Goal: Task Accomplishment & Management: Manage account settings

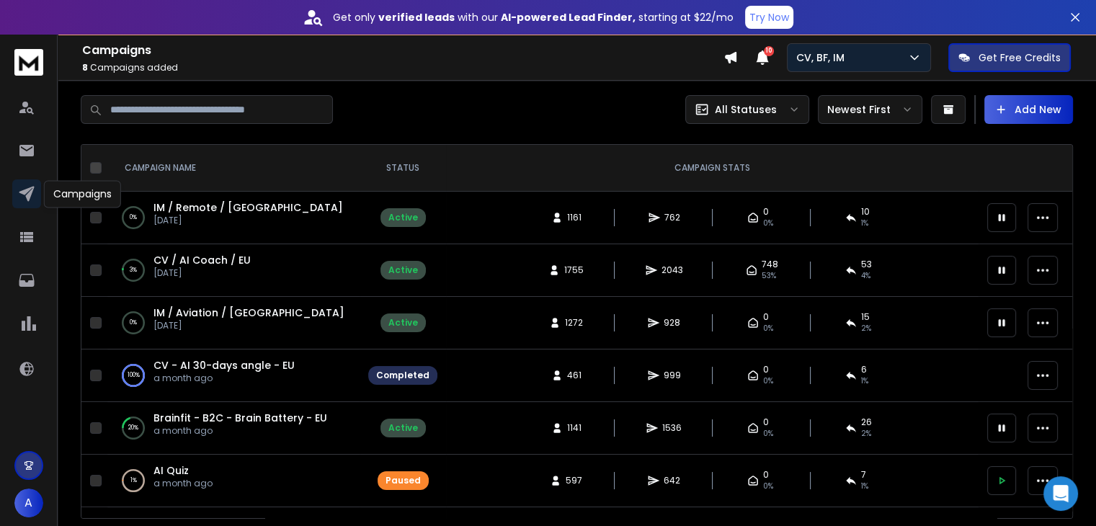
click at [873, 58] on div "CV, BF, IM" at bounding box center [858, 57] width 125 height 14
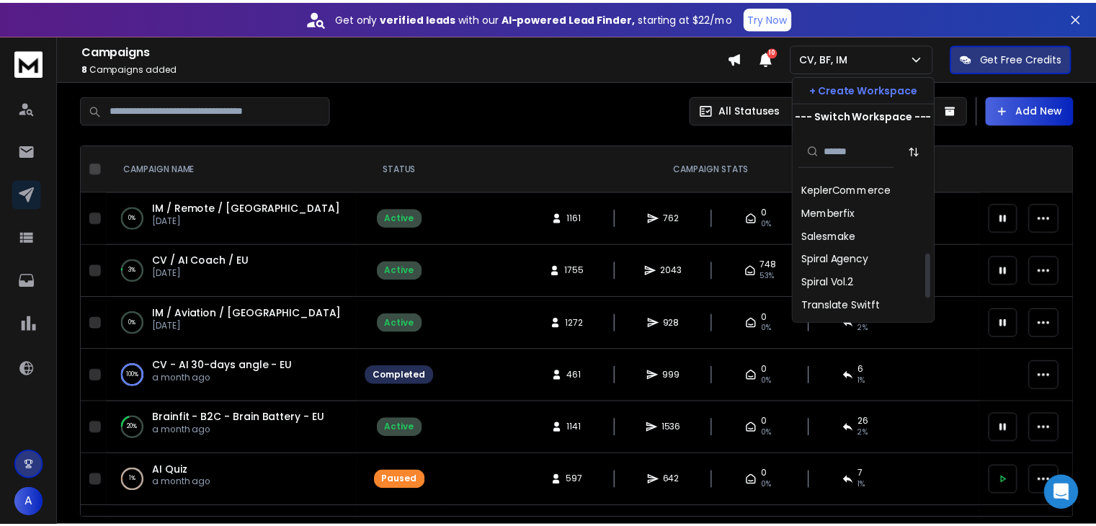
scroll to position [261, 0]
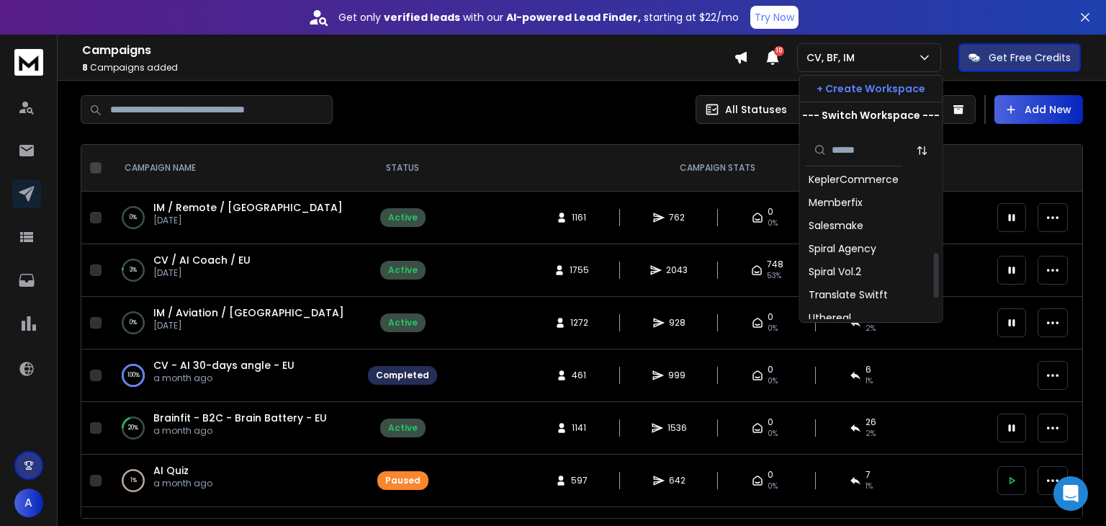
drag, startPoint x: 936, startPoint y: 194, endPoint x: 936, endPoint y: 274, distance: 80.7
click at [936, 274] on div at bounding box center [936, 275] width 5 height 45
click at [845, 222] on div "Salesmake" at bounding box center [836, 225] width 55 height 14
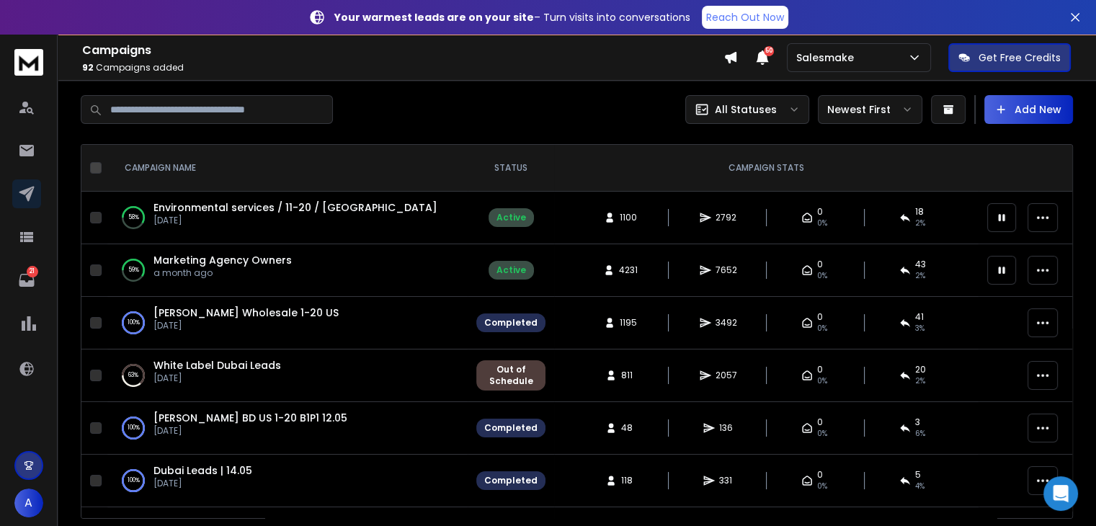
click at [316, 221] on p "[DATE]" at bounding box center [295, 221] width 284 height 12
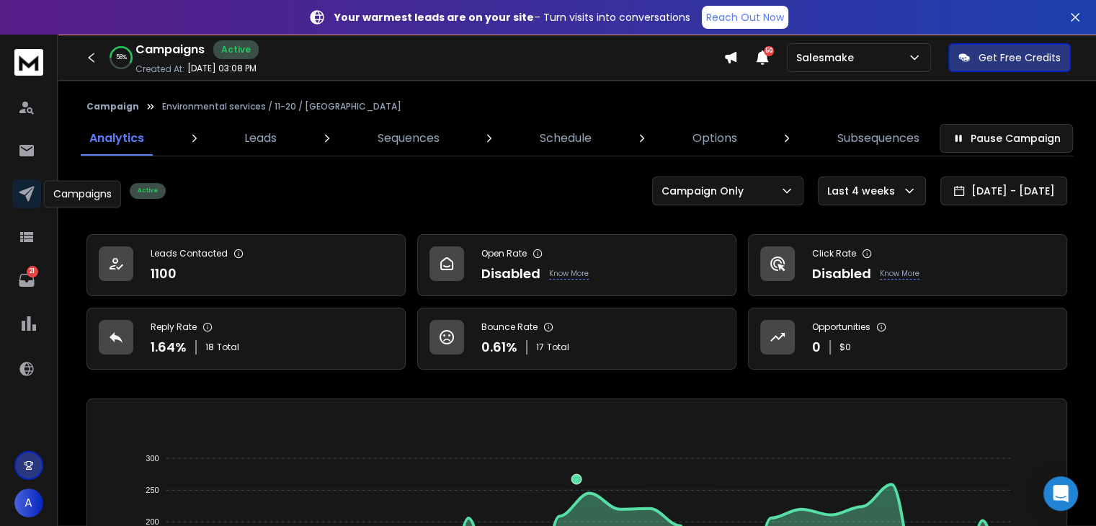
click at [24, 193] on icon at bounding box center [26, 193] width 15 height 15
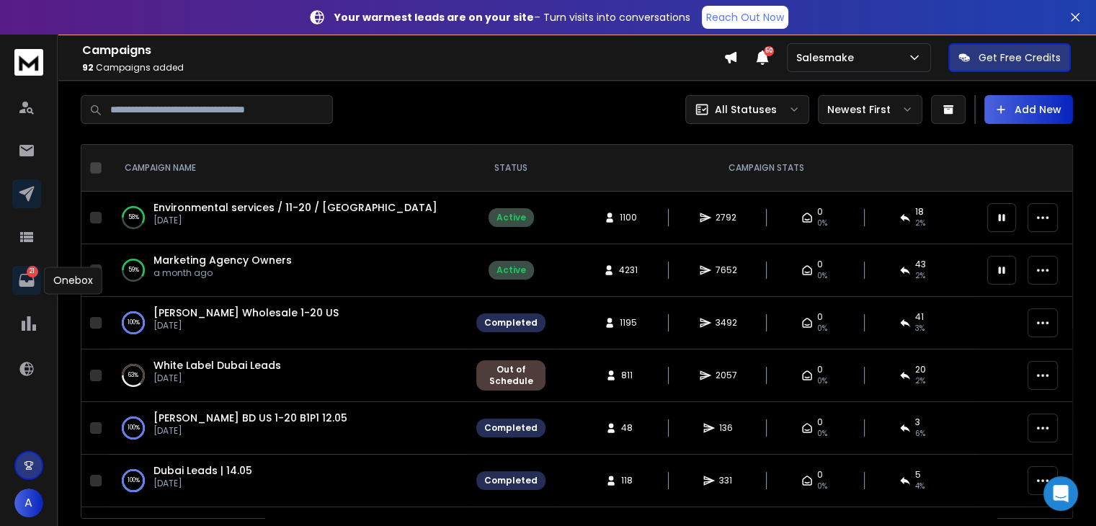
click at [28, 277] on icon at bounding box center [26, 280] width 17 height 17
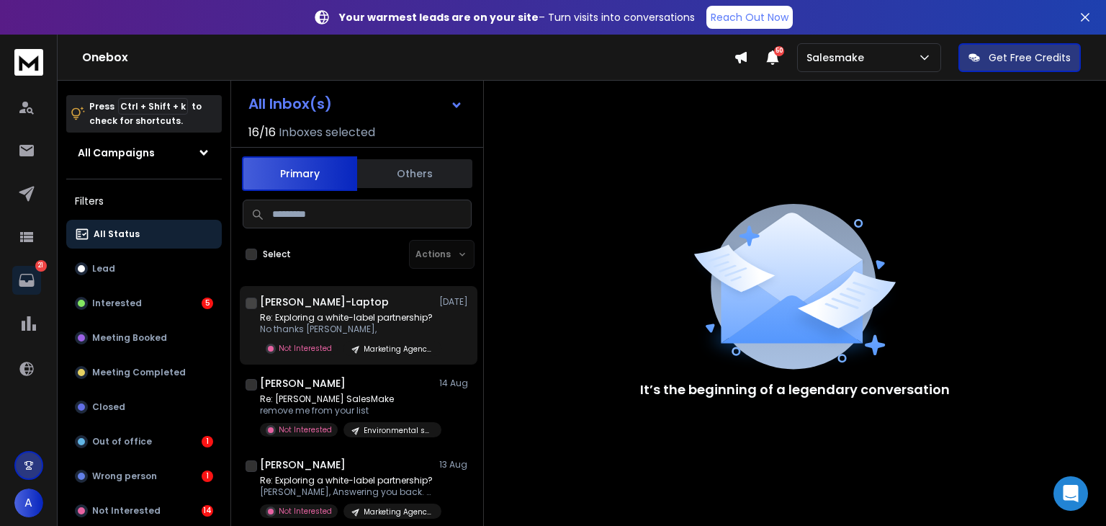
click at [386, 323] on p "No thanks [PERSON_NAME]," at bounding box center [346, 329] width 173 height 12
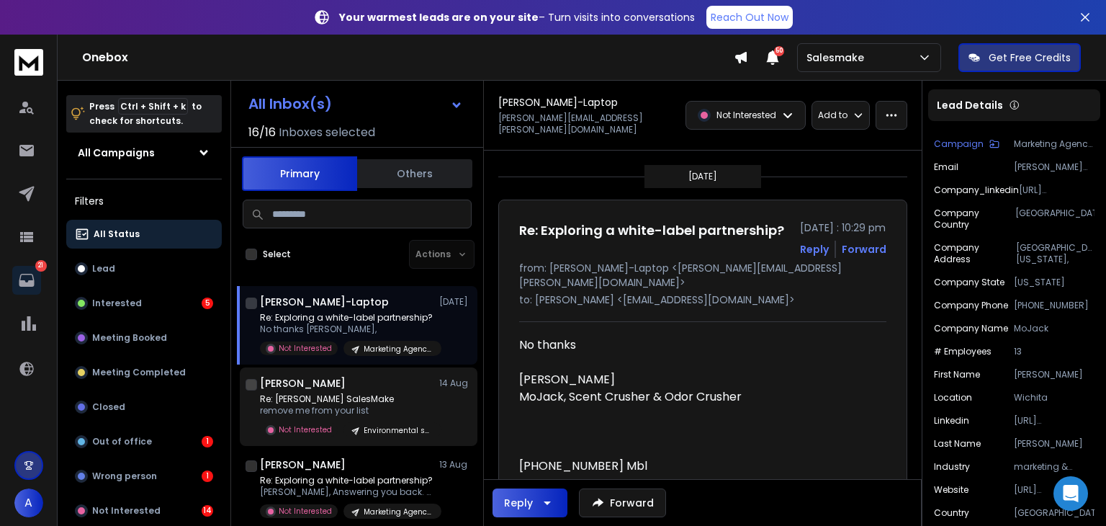
click at [371, 388] on div "Steve Clark 14 Aug" at bounding box center [366, 383] width 212 height 14
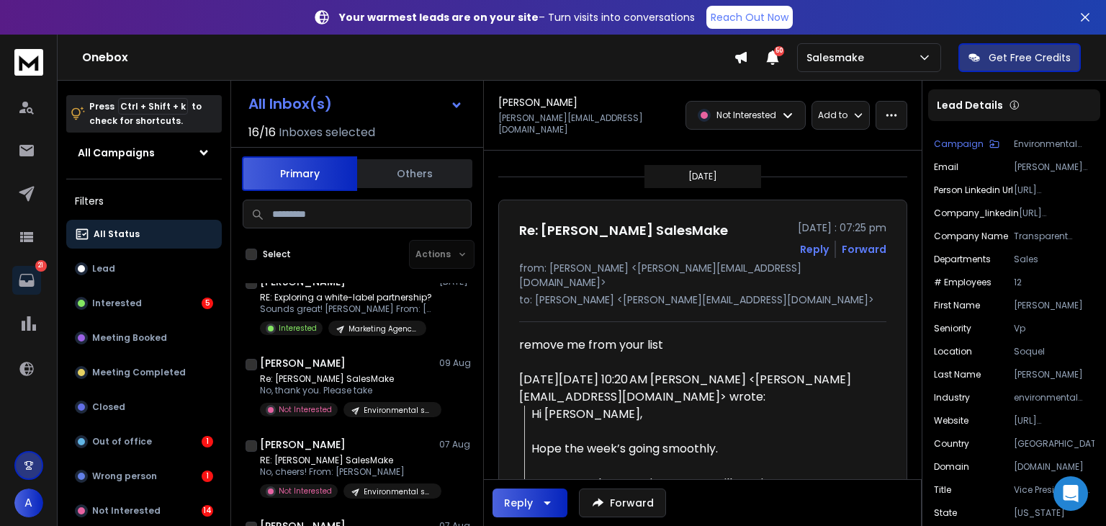
scroll to position [690, 0]
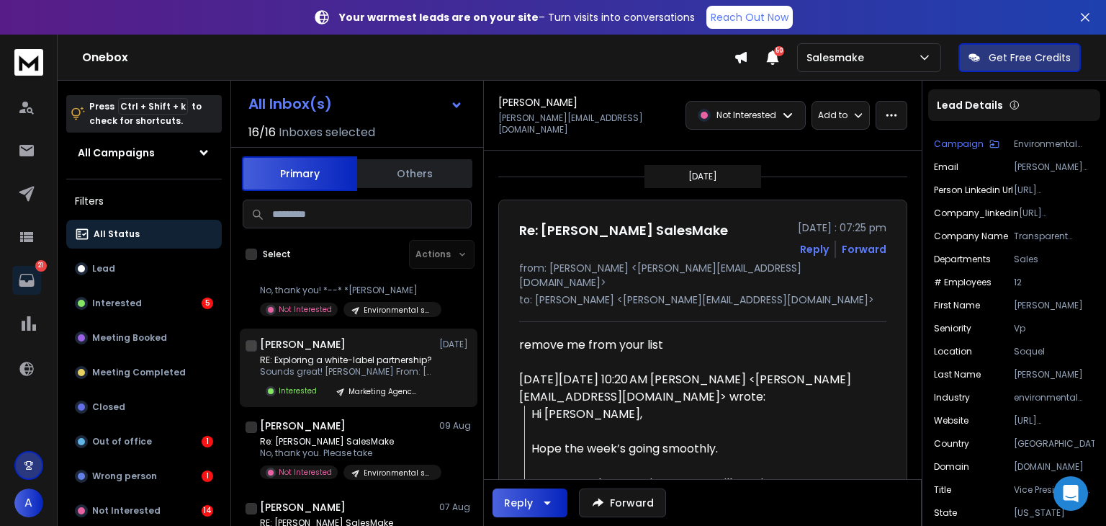
click at [381, 359] on p "RE: Exploring a white-label partnership?" at bounding box center [346, 360] width 173 height 12
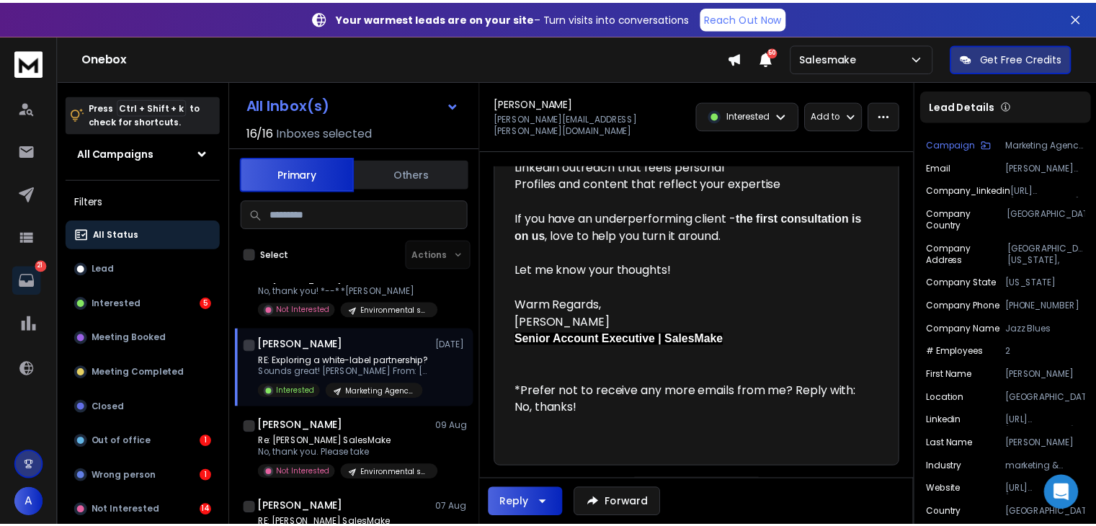
scroll to position [0, 0]
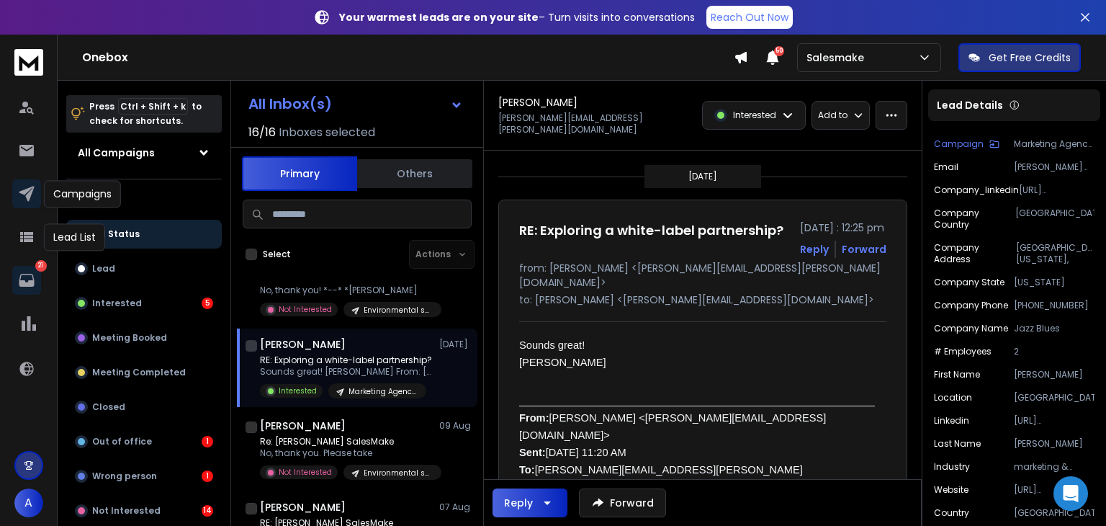
click at [18, 189] on icon at bounding box center [26, 193] width 17 height 17
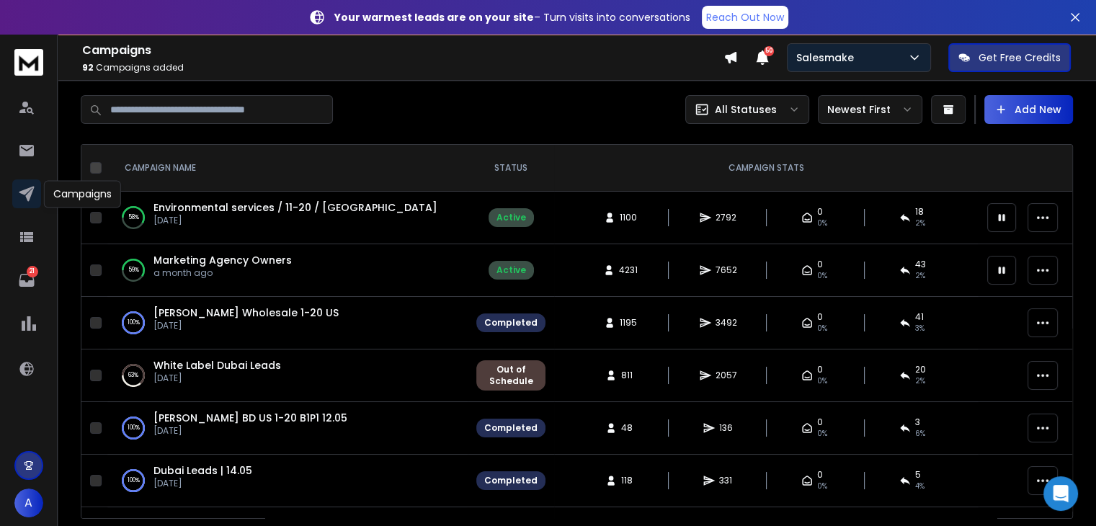
click at [848, 53] on p "Salesmake" at bounding box center [827, 57] width 63 height 14
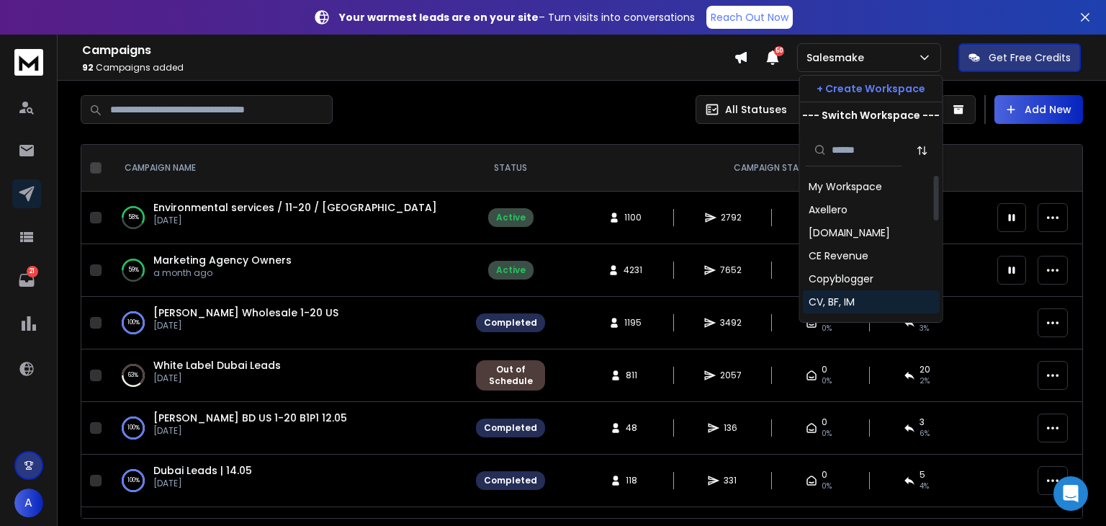
click at [851, 295] on div "CV, BF, IM" at bounding box center [832, 302] width 46 height 14
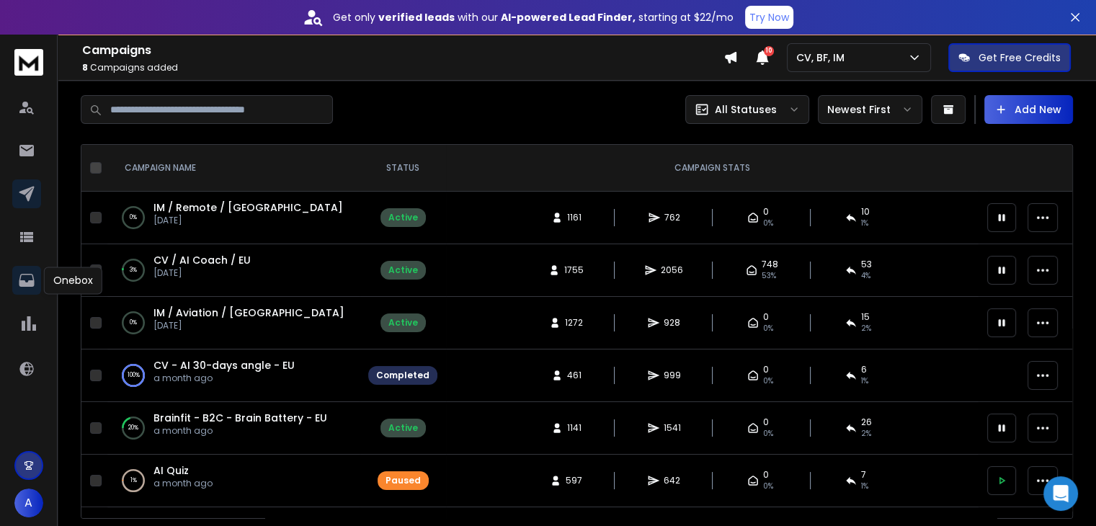
click at [18, 282] on icon at bounding box center [26, 280] width 17 height 17
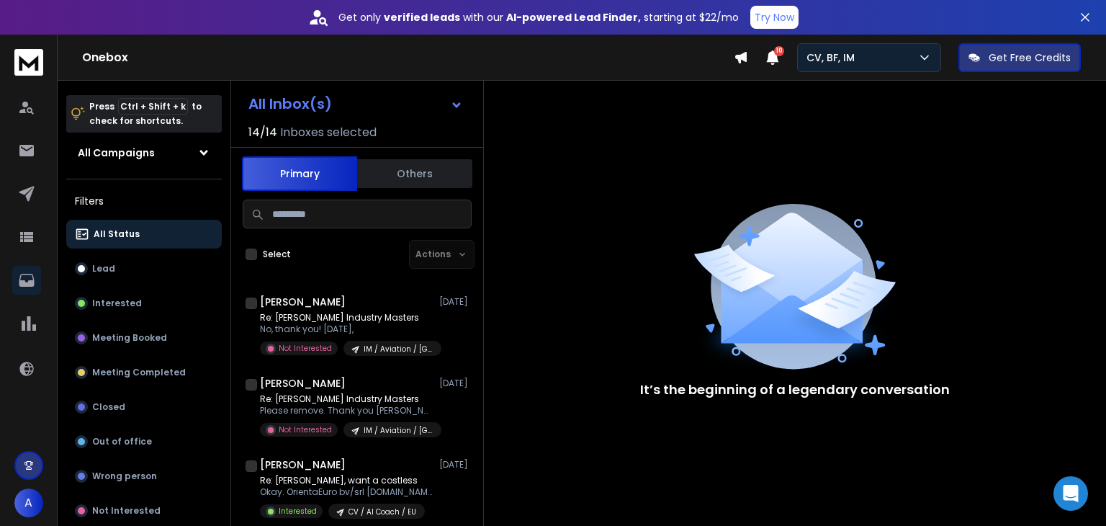
click at [866, 53] on div "CV, BF, IM" at bounding box center [869, 57] width 125 height 14
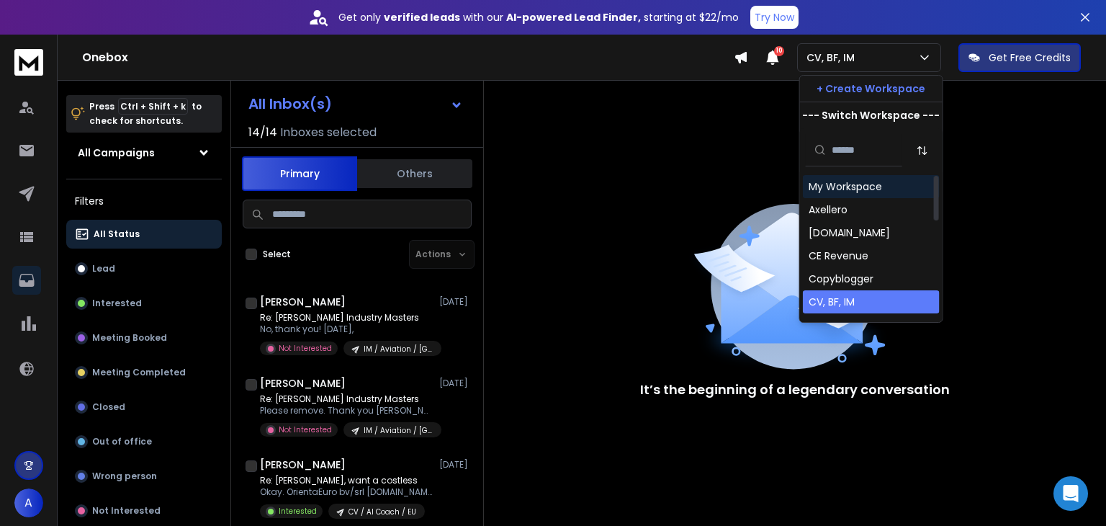
drag, startPoint x: 939, startPoint y: 189, endPoint x: 937, endPoint y: 231, distance: 41.8
click at [937, 231] on div "My Workspace Axellero Brons.io CE Revenue Copyblogger CV, BF, IM Cynethiq Dial …" at bounding box center [871, 247] width 137 height 144
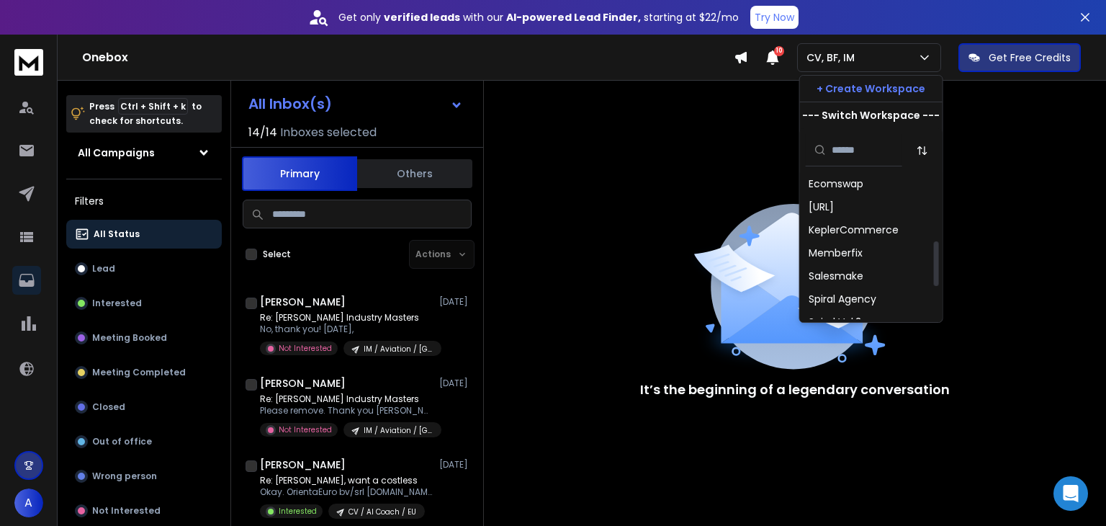
scroll to position [214, 0]
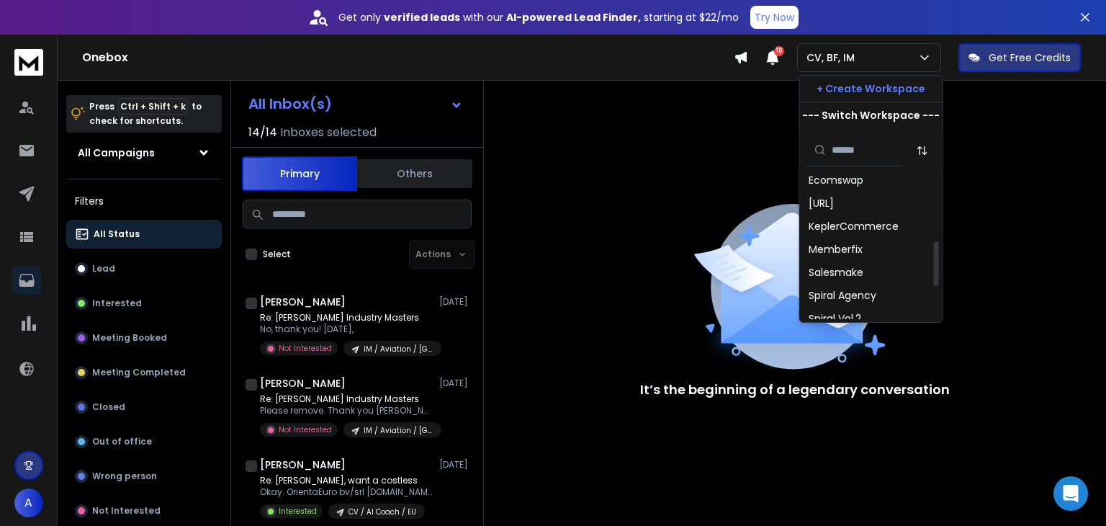
drag, startPoint x: 937, startPoint y: 215, endPoint x: 934, endPoint y: 274, distance: 59.2
click at [934, 274] on div at bounding box center [936, 263] width 5 height 45
click at [863, 269] on div "Salesmake" at bounding box center [836, 272] width 55 height 14
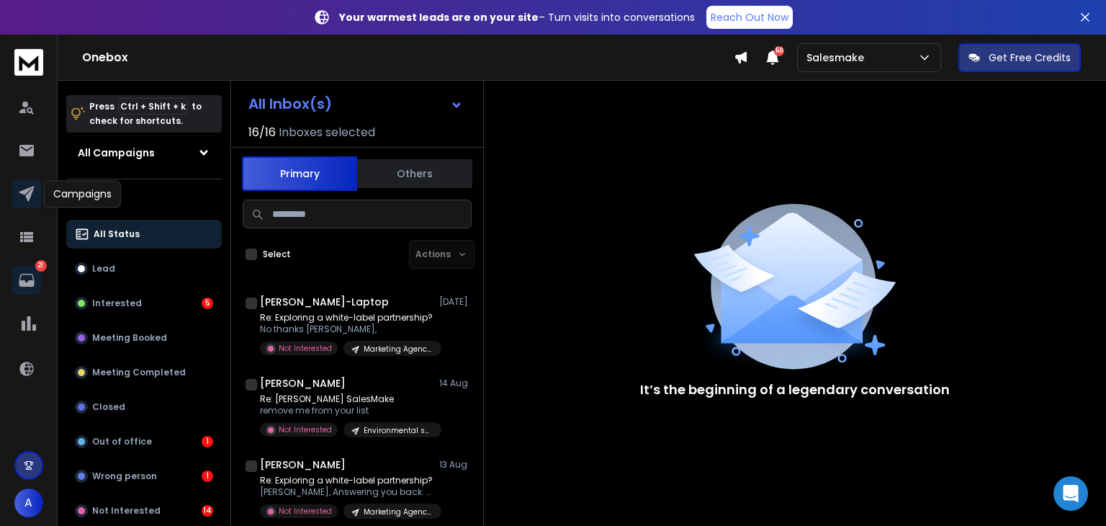
click at [30, 199] on icon at bounding box center [26, 193] width 17 height 17
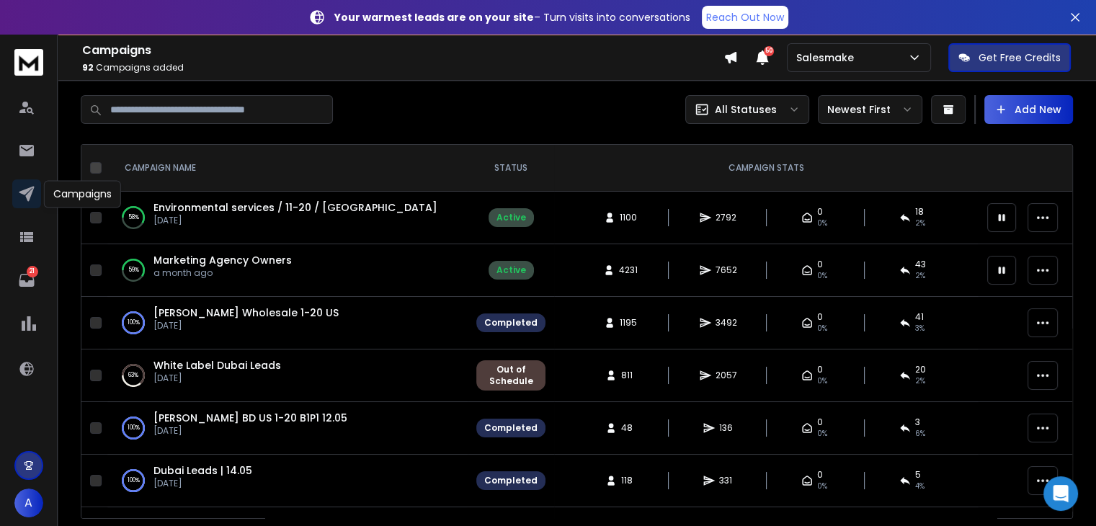
click at [285, 212] on span "Environmental services / 11-20 / [GEOGRAPHIC_DATA]" at bounding box center [295, 207] width 284 height 14
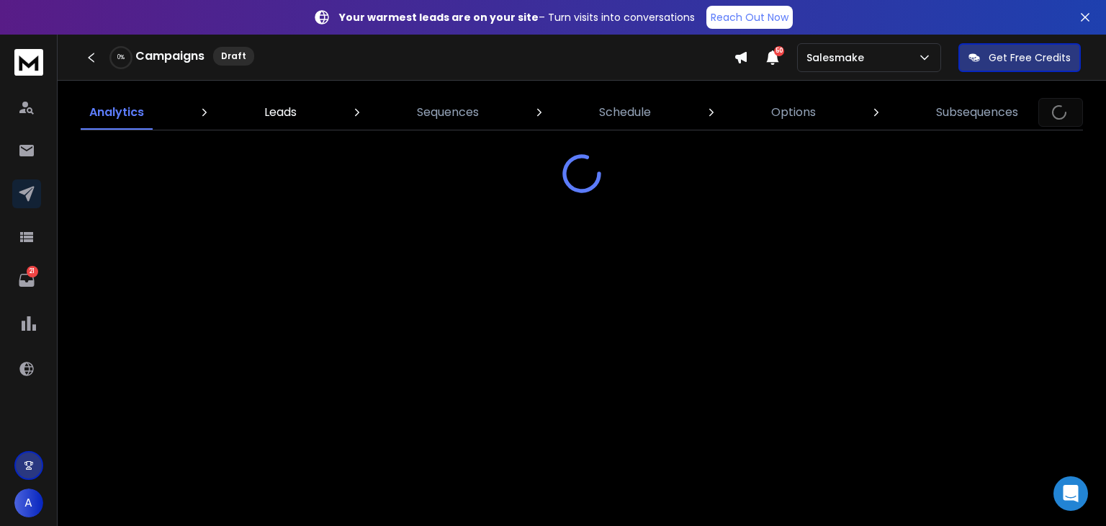
click at [282, 122] on link "Leads" at bounding box center [281, 112] width 50 height 35
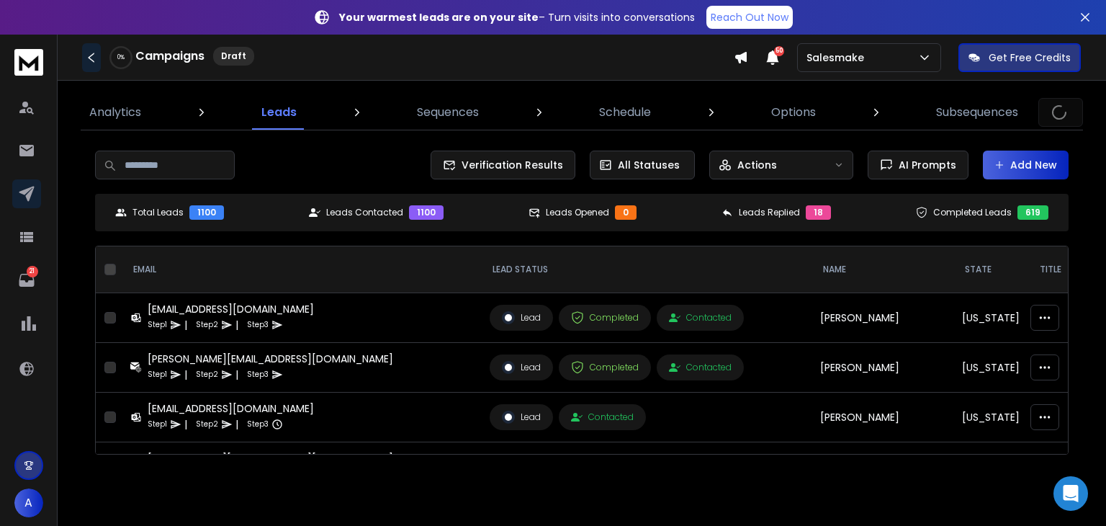
click at [91, 66] on button at bounding box center [91, 57] width 19 height 29
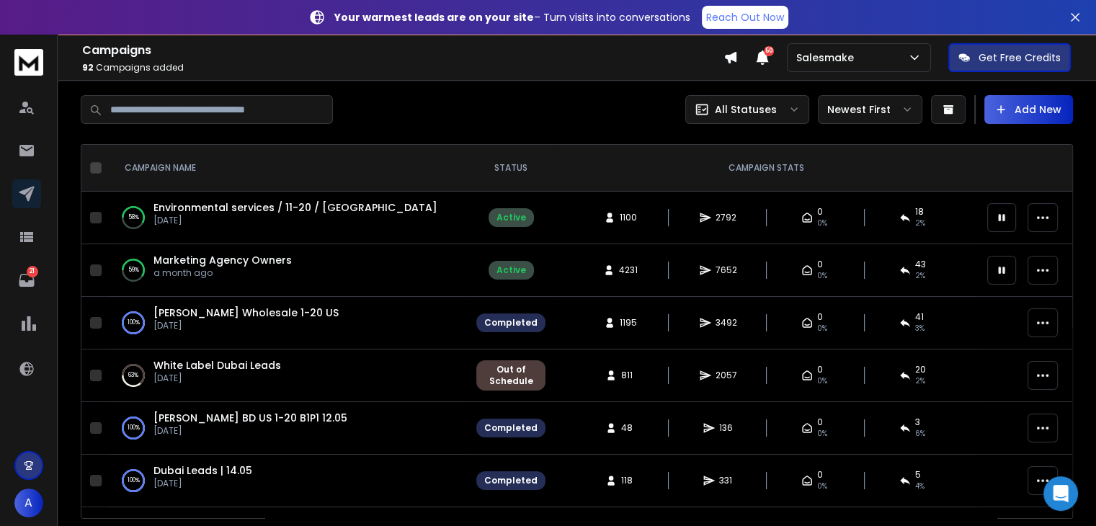
click at [989, 223] on button at bounding box center [1001, 217] width 29 height 29
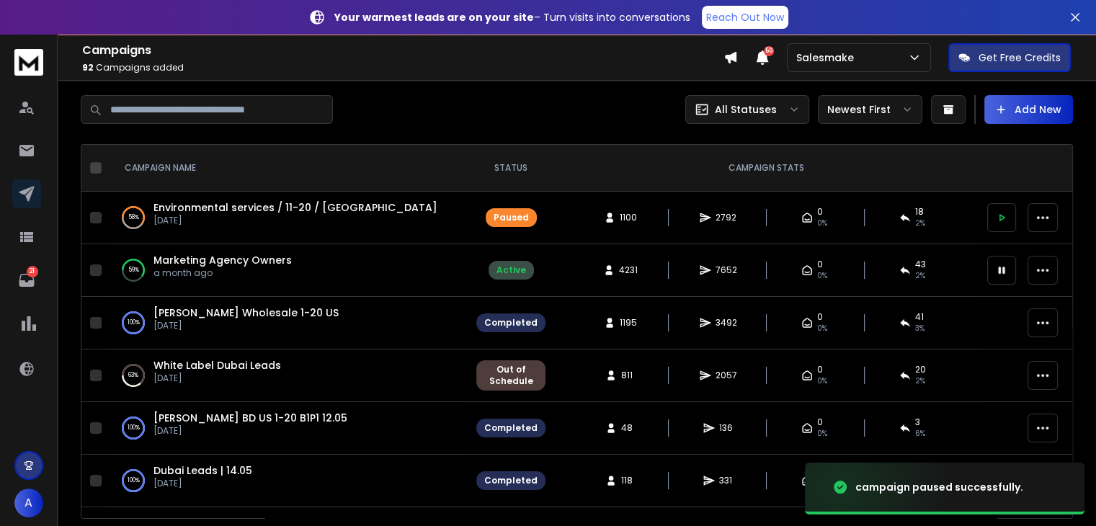
click at [263, 215] on p "[DATE]" at bounding box center [295, 221] width 284 height 12
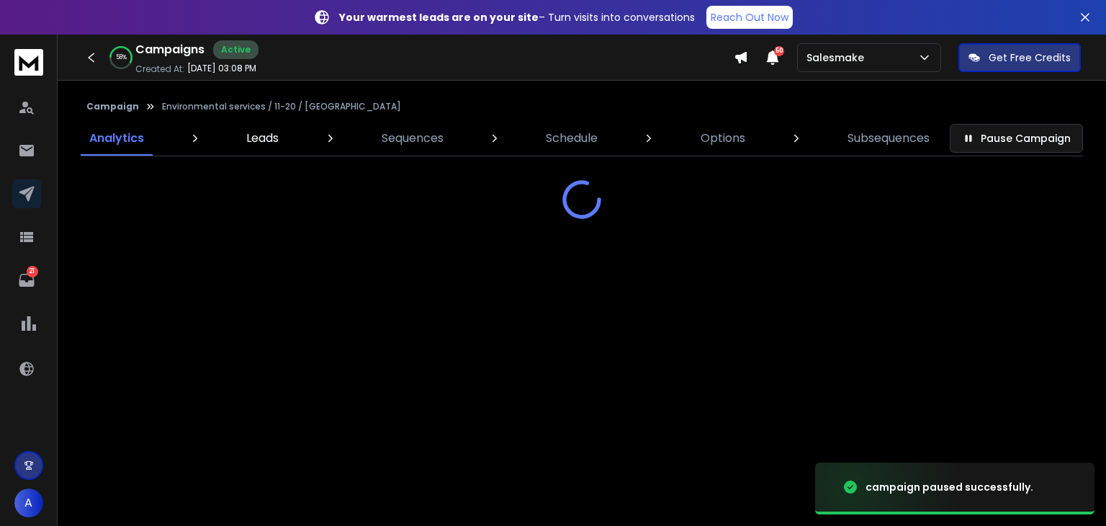
click at [277, 141] on p "Leads" at bounding box center [262, 138] width 32 height 17
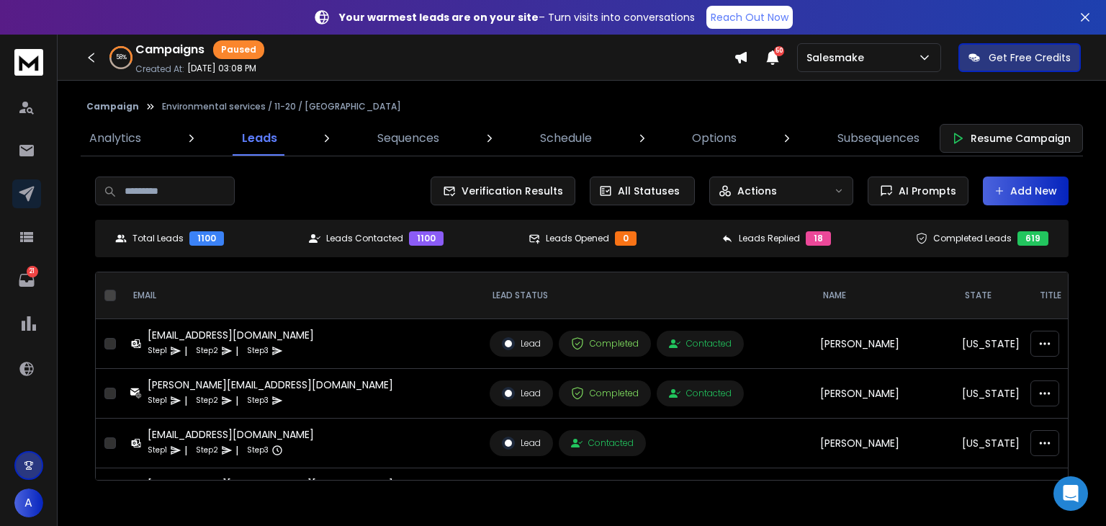
click at [1027, 200] on button "Add New" at bounding box center [1026, 190] width 86 height 29
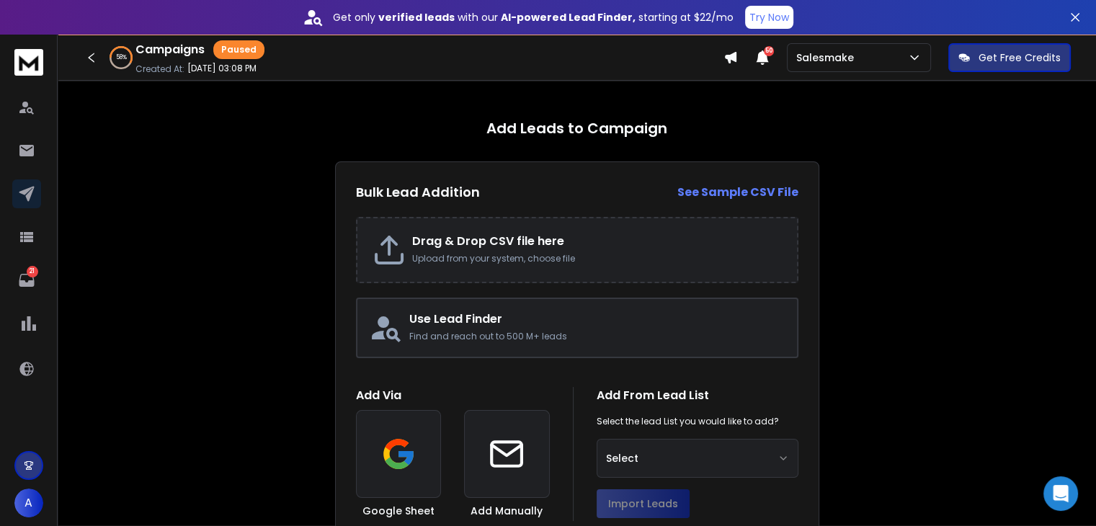
click at [481, 248] on h2 "Drag & Drop CSV file here" at bounding box center [597, 241] width 370 height 17
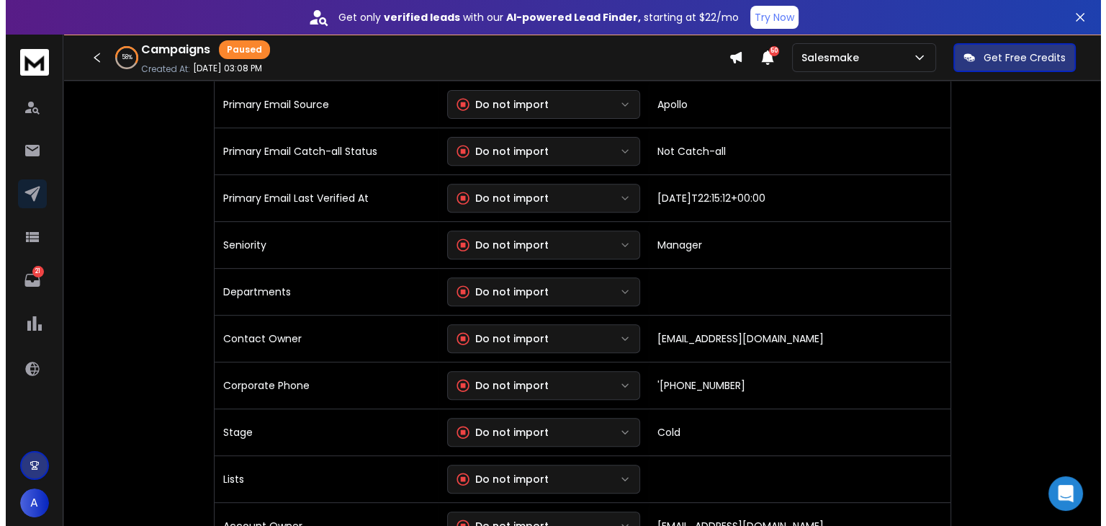
scroll to position [605, 0]
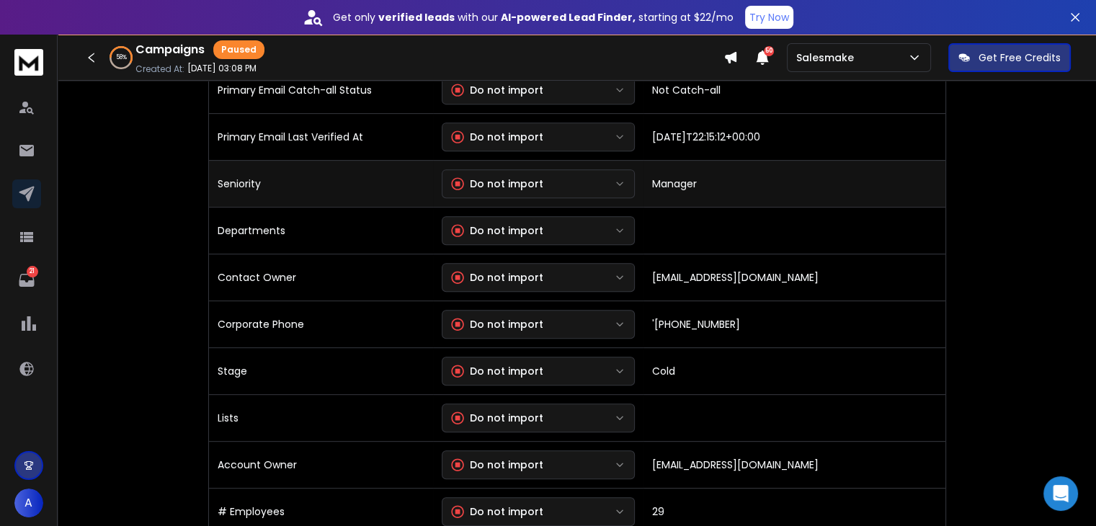
click at [564, 182] on button "Do not import" at bounding box center [539, 183] width 194 height 29
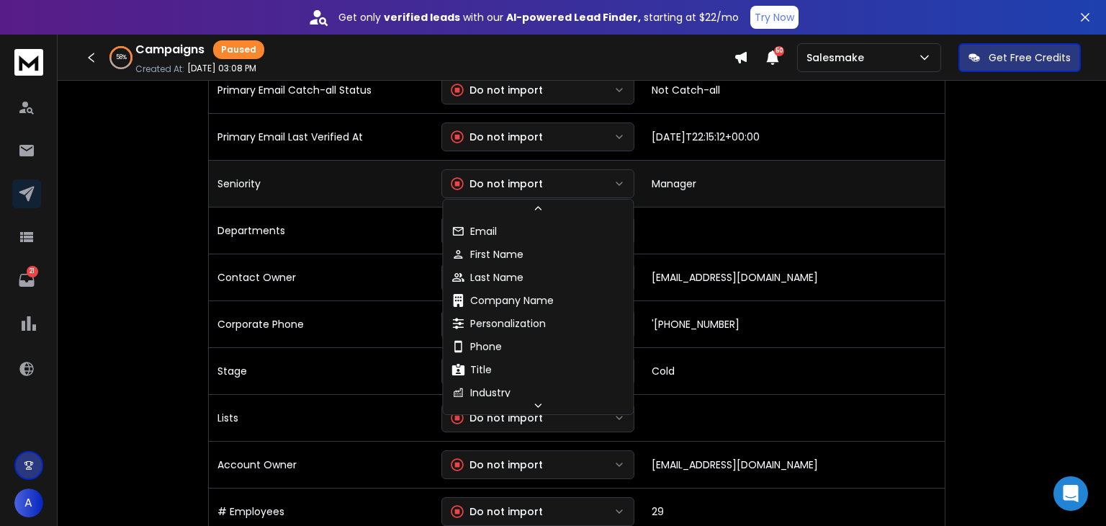
scroll to position [145, 0]
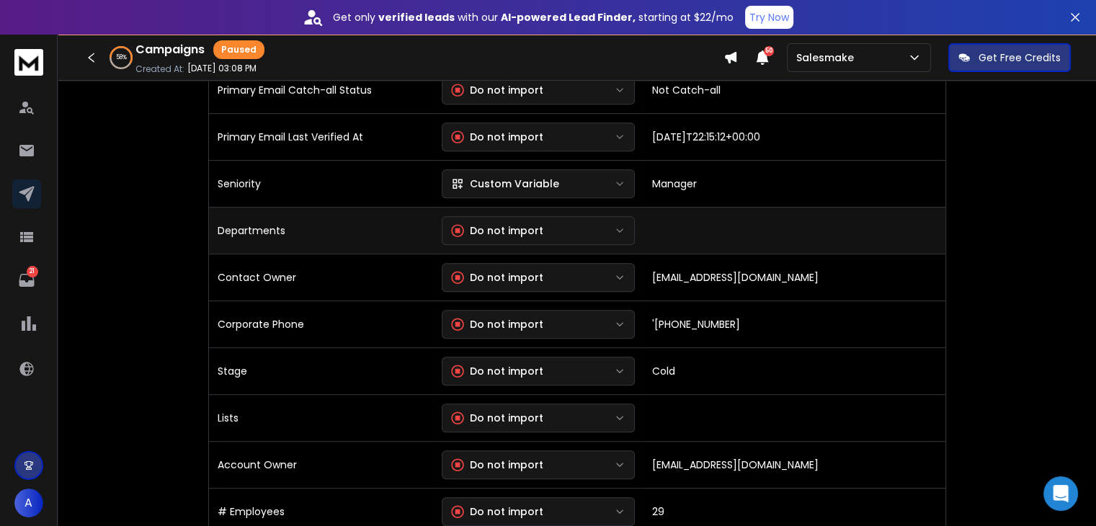
click at [545, 226] on button "Do not import" at bounding box center [539, 230] width 194 height 29
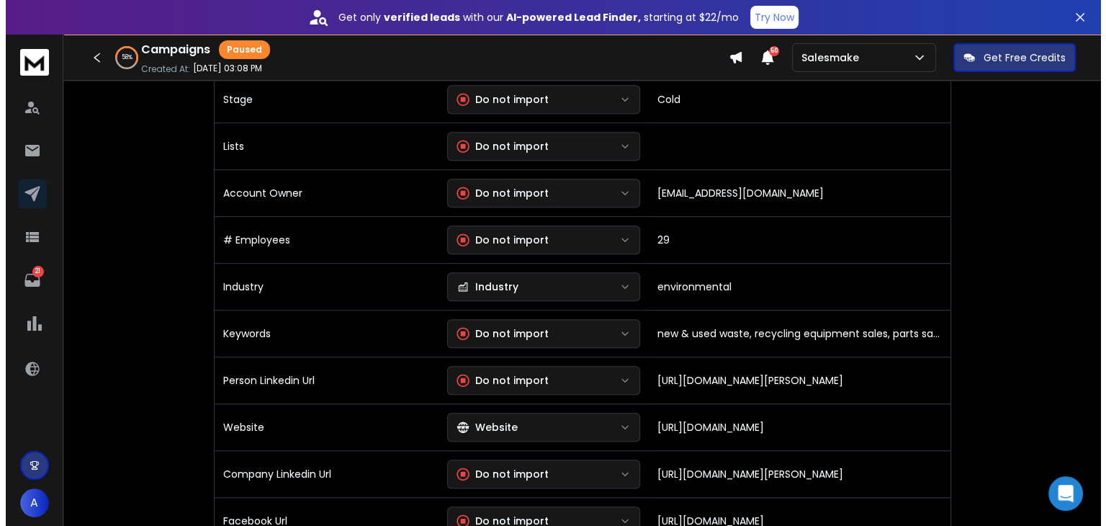
scroll to position [893, 0]
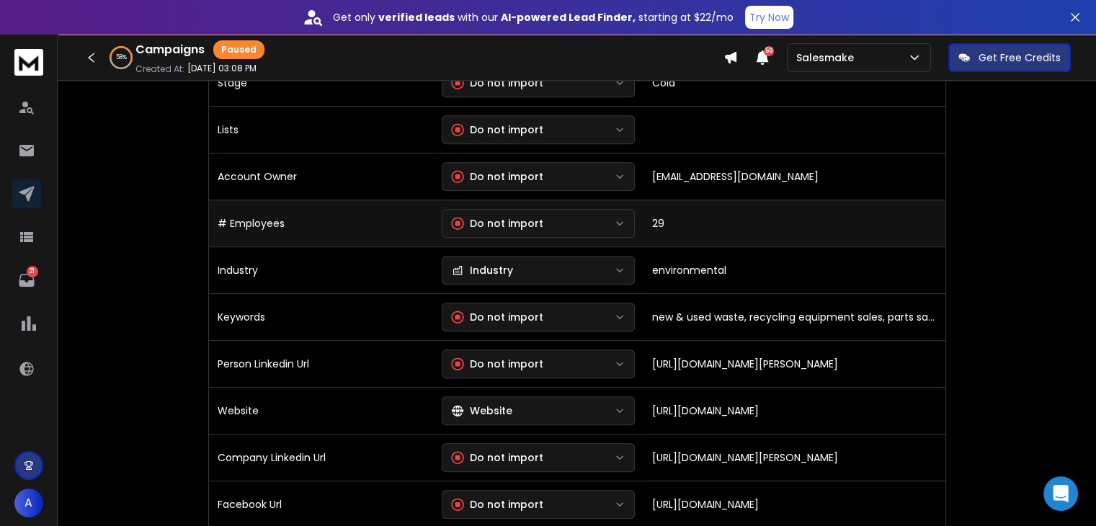
click at [533, 218] on div "Do not import" at bounding box center [497, 223] width 92 height 14
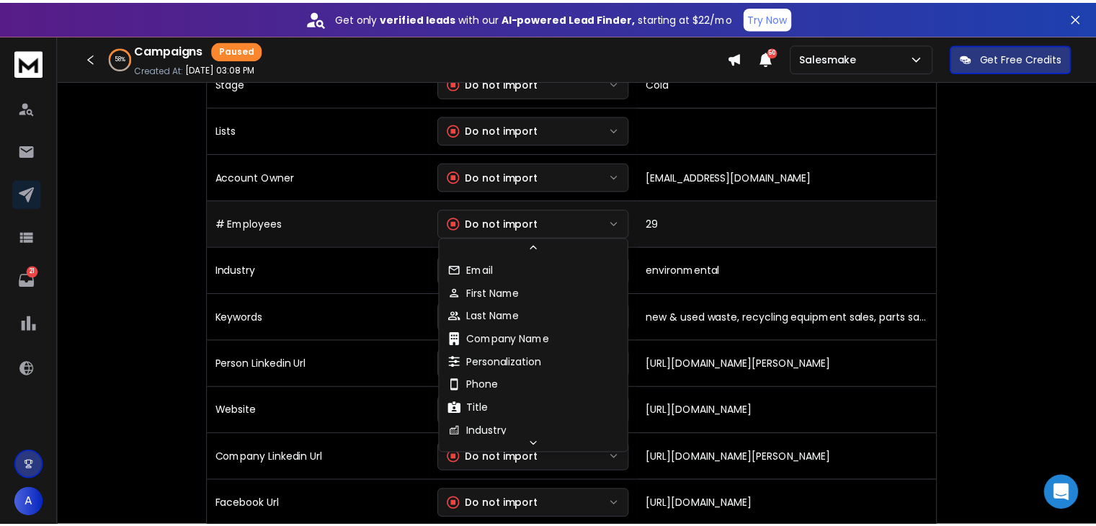
scroll to position [145, 0]
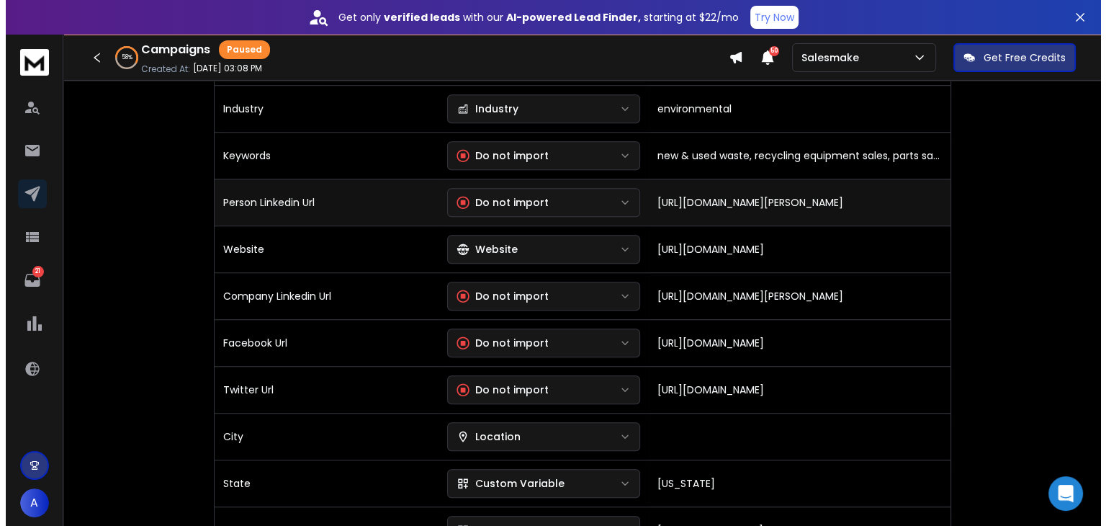
scroll to position [1066, 0]
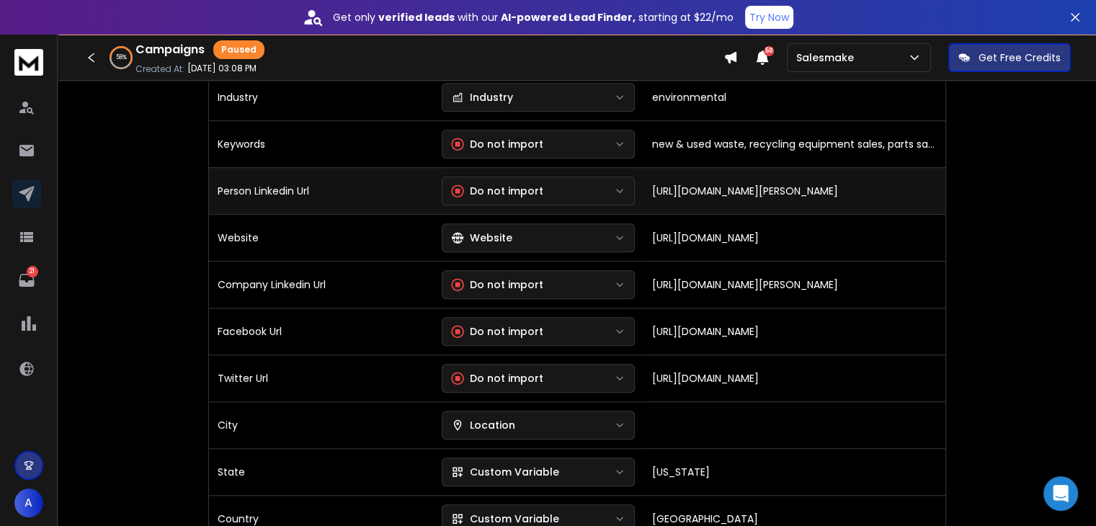
click at [527, 189] on div "Do not import" at bounding box center [497, 191] width 92 height 14
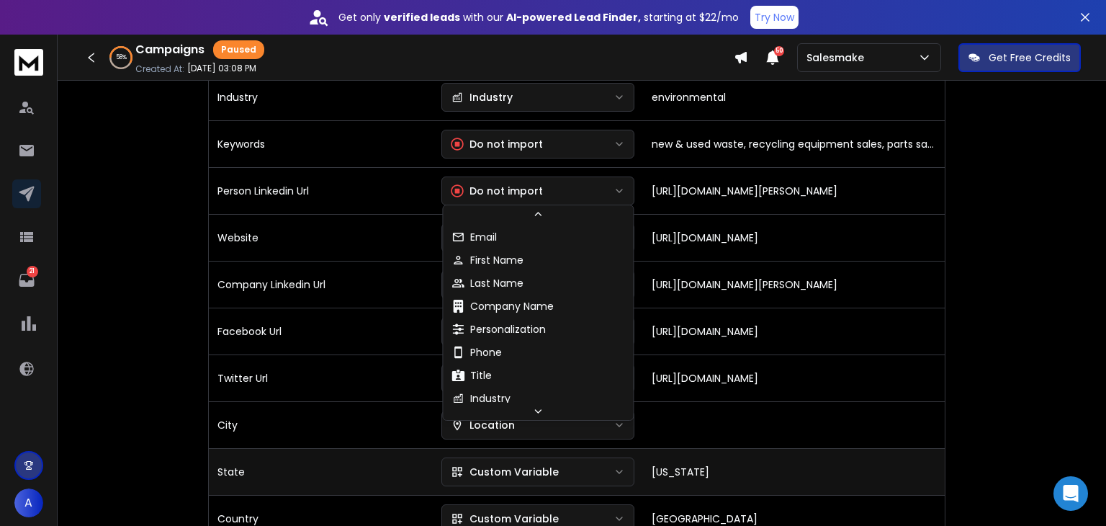
scroll to position [145, 0]
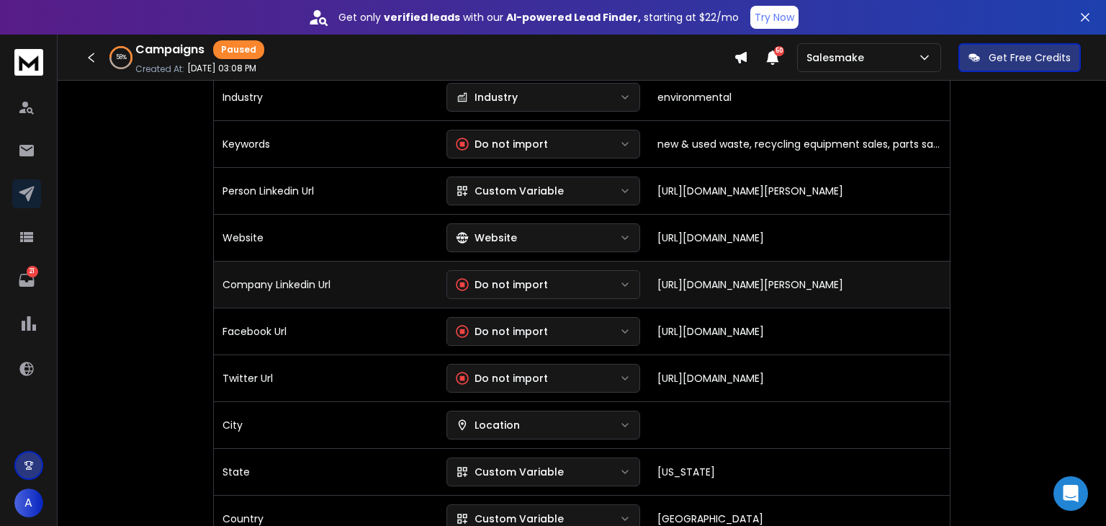
click at [535, 280] on div "Do not import" at bounding box center [502, 284] width 92 height 14
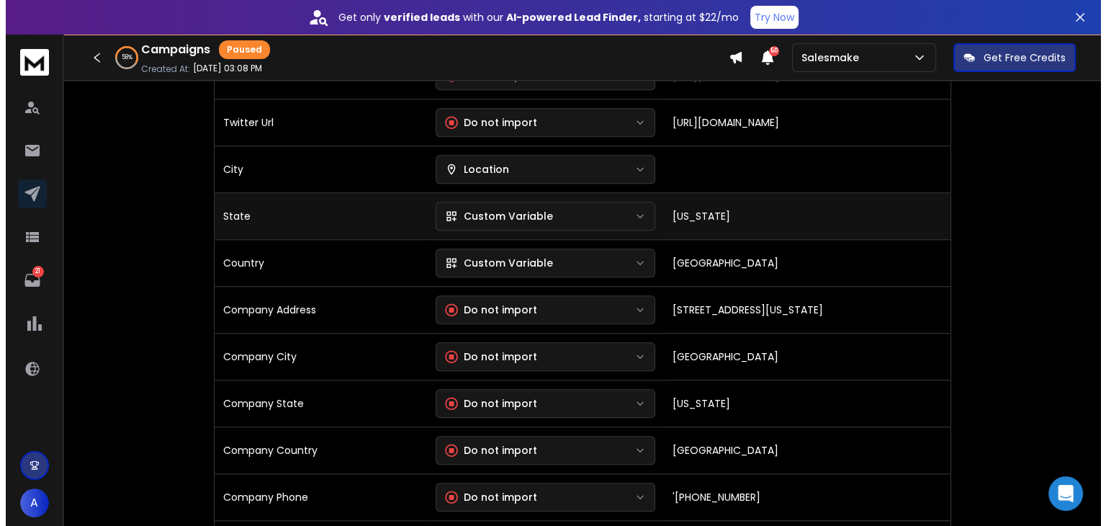
scroll to position [1325, 0]
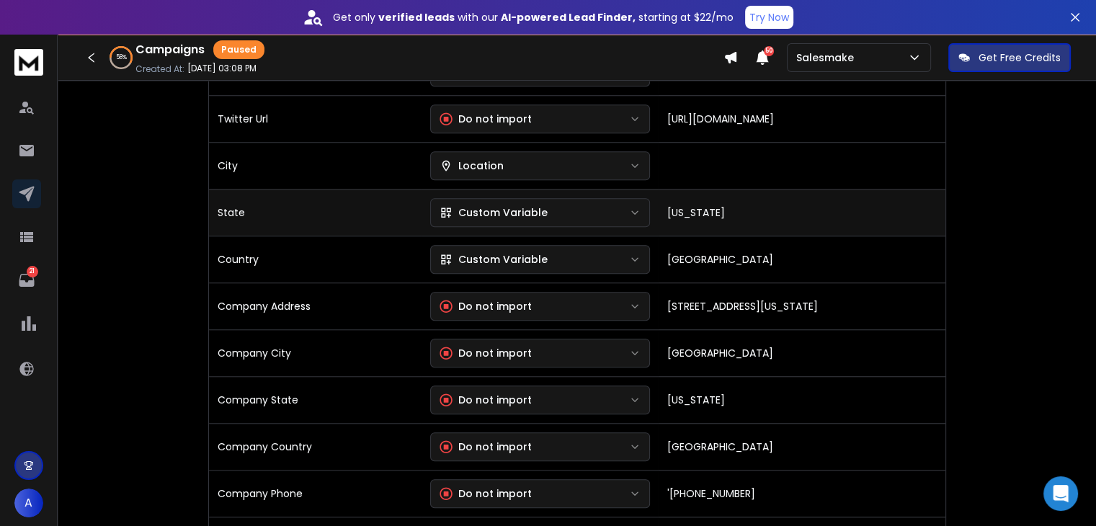
click at [516, 209] on div "Custom Variable" at bounding box center [493, 212] width 108 height 14
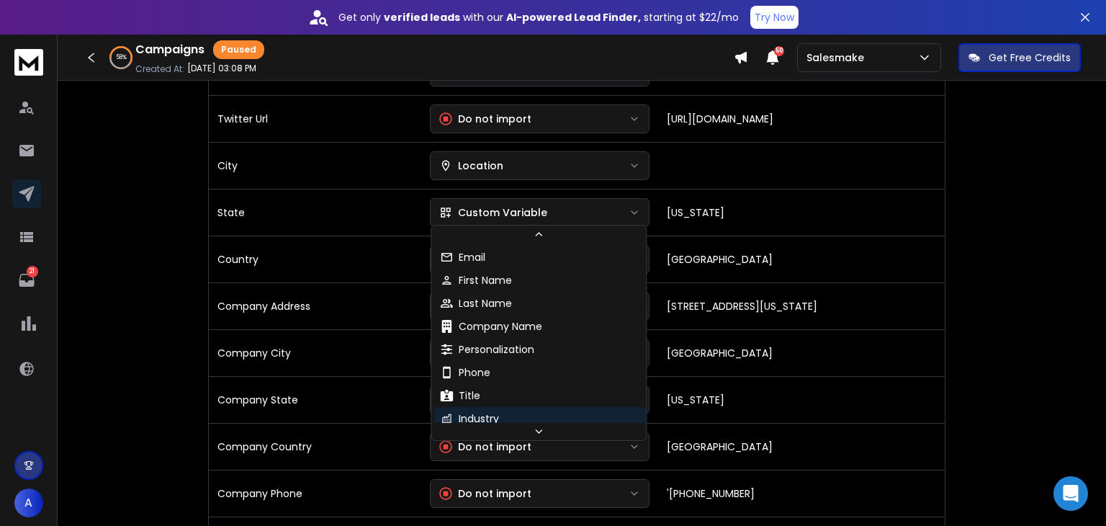
scroll to position [122, 0]
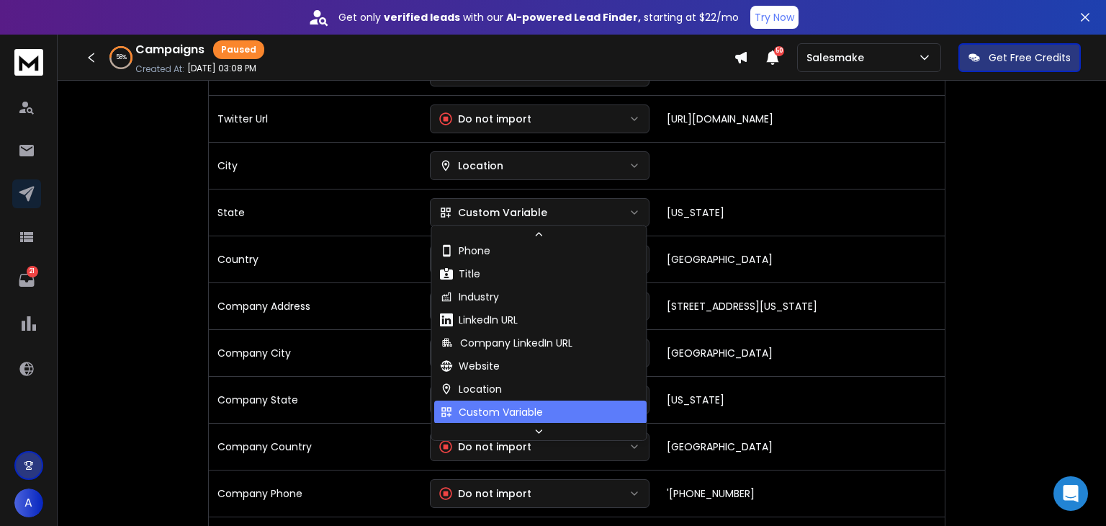
click at [164, 277] on div "SalesMake - Environmental Services cleaned.csv File Processed Upload all variab…" at bounding box center [548, 520] width 1096 height 3623
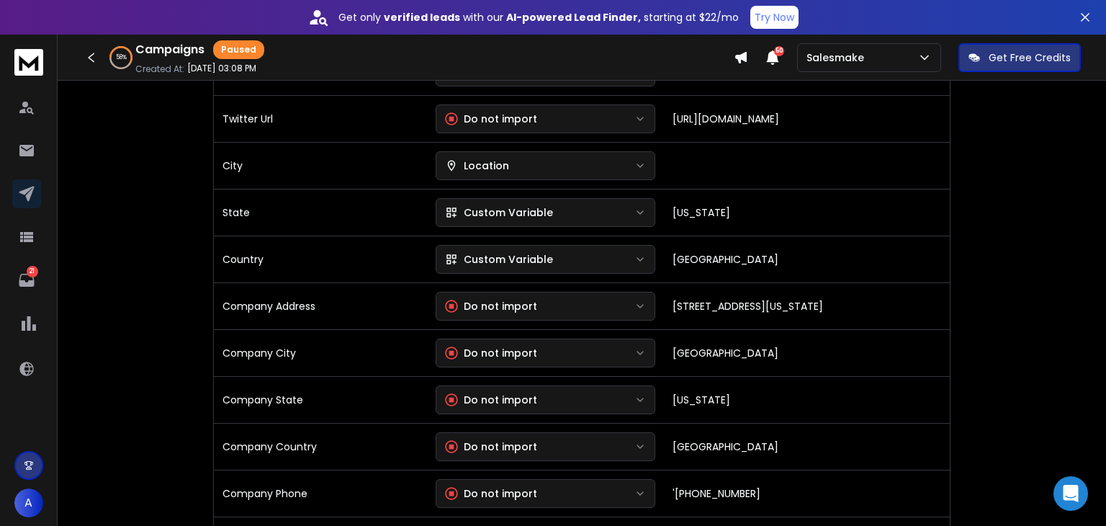
click at [164, 277] on div "SalesMake - Environmental Services cleaned.csv File Processed Upload all variab…" at bounding box center [553, 520] width 1106 height 3623
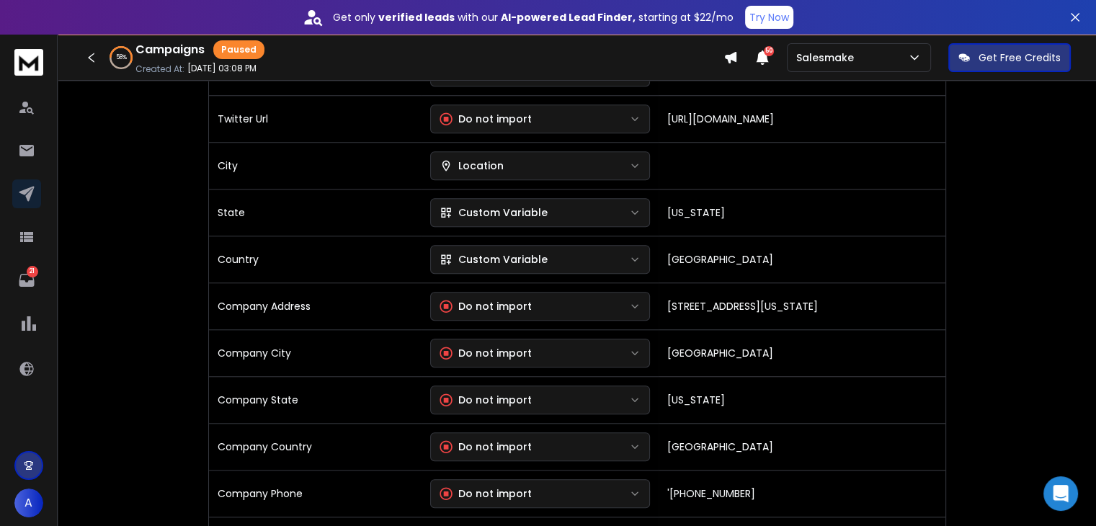
click at [1055, 265] on div "SalesMake - Environmental Services cleaned.csv File Processed Upload all variab…" at bounding box center [548, 520] width 1096 height 3623
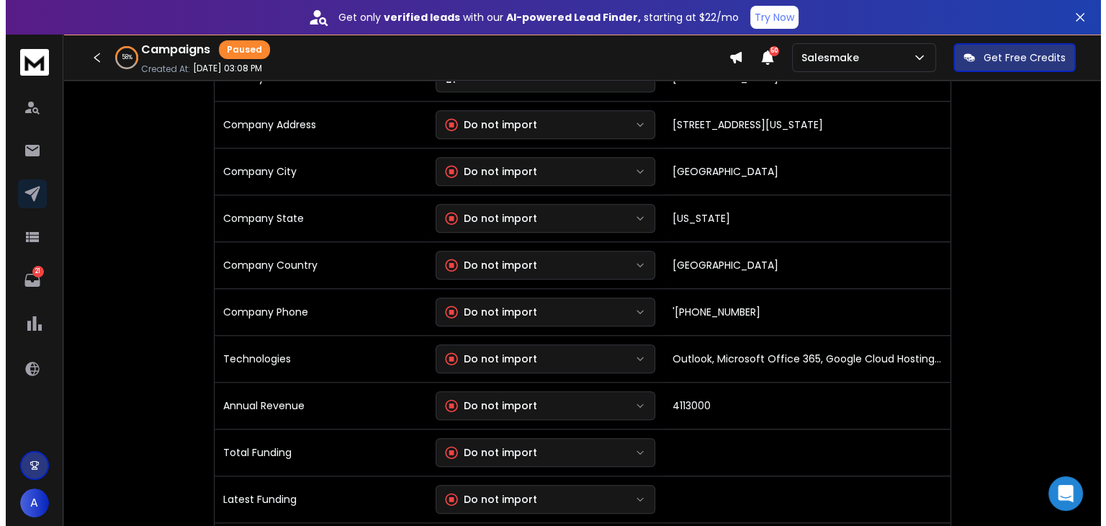
scroll to position [1527, 0]
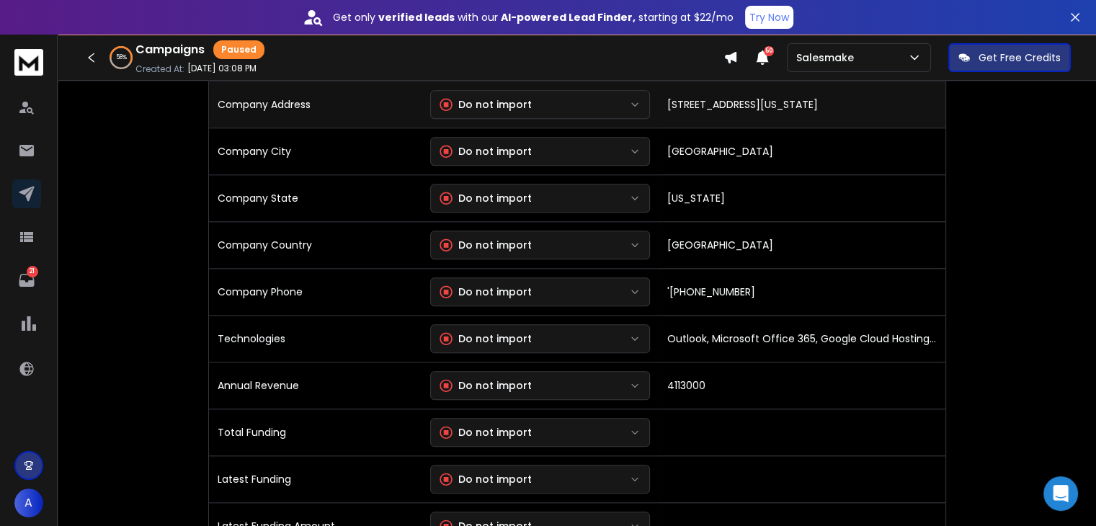
click at [472, 97] on div "Do not import" at bounding box center [485, 104] width 92 height 14
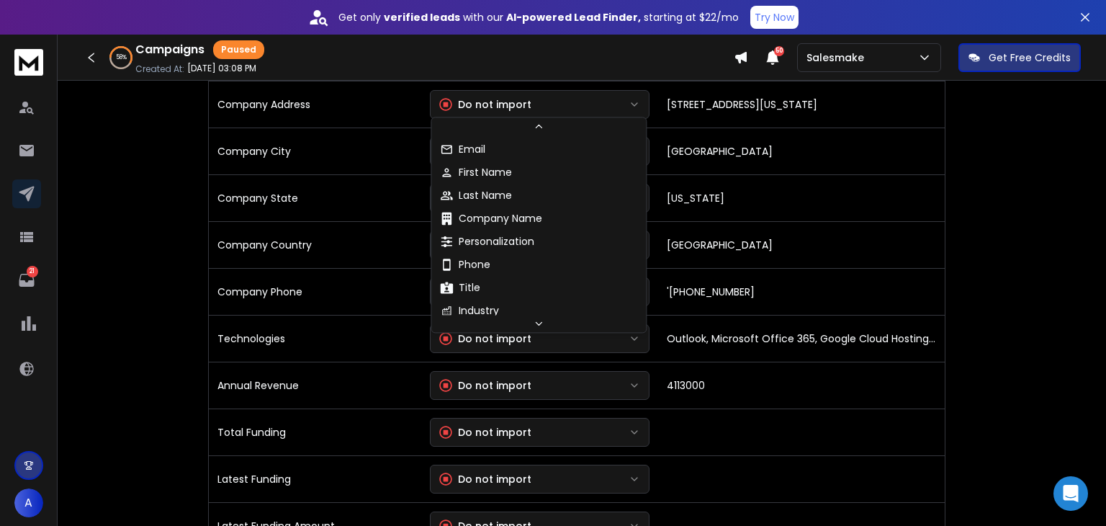
scroll to position [145, 0]
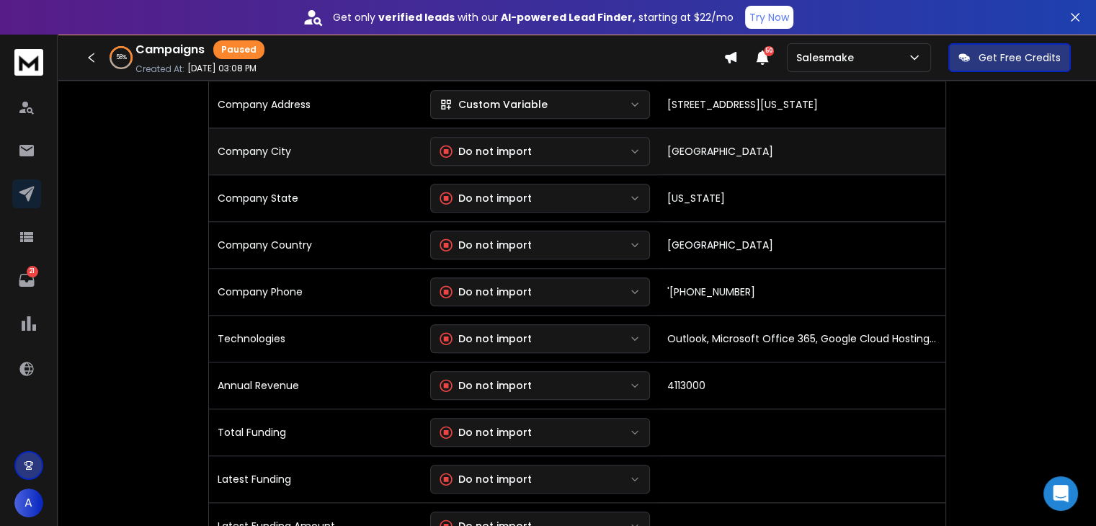
click at [519, 148] on div "Do not import" at bounding box center [485, 151] width 92 height 14
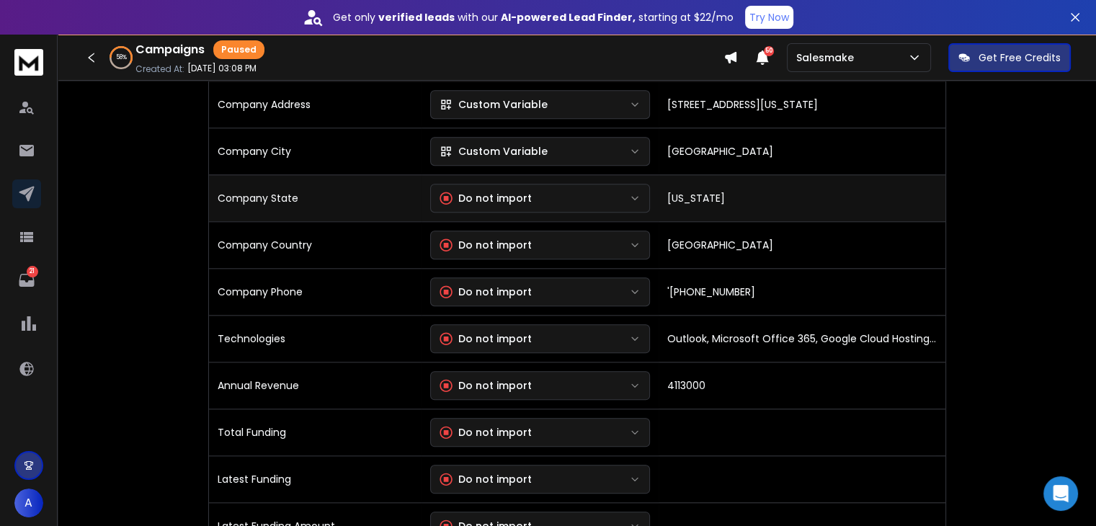
click at [543, 185] on button "Do not import" at bounding box center [540, 198] width 220 height 29
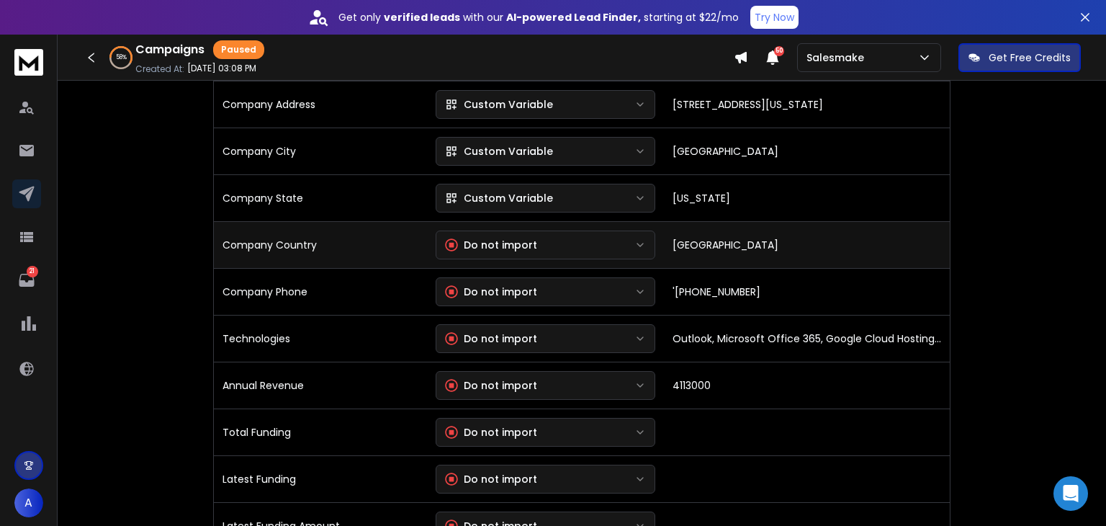
click at [535, 245] on button "Do not import" at bounding box center [546, 245] width 220 height 29
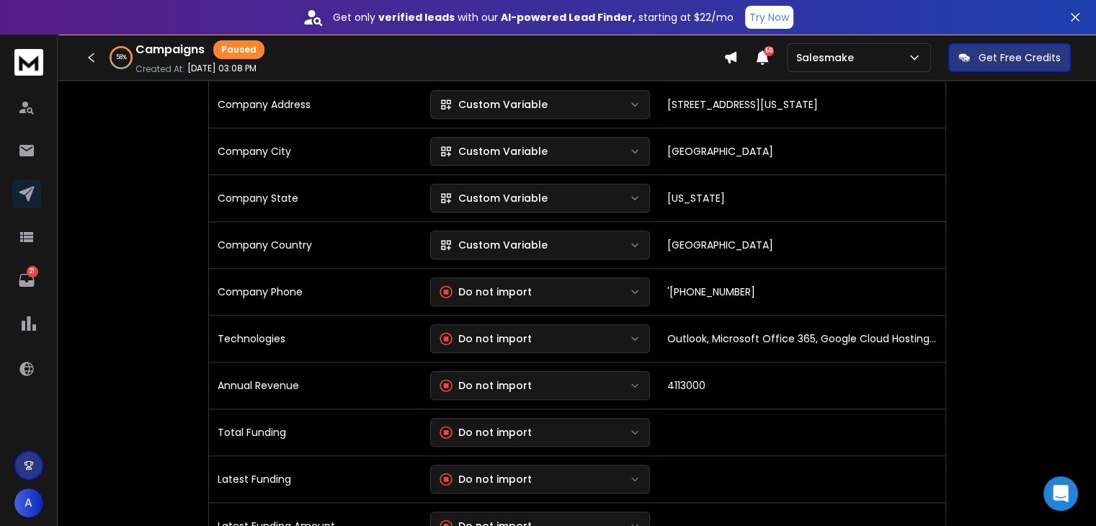
click at [1022, 270] on div "SalesMake - Environmental Services cleaned.csv File Processed Upload all variab…" at bounding box center [548, 318] width 1096 height 3623
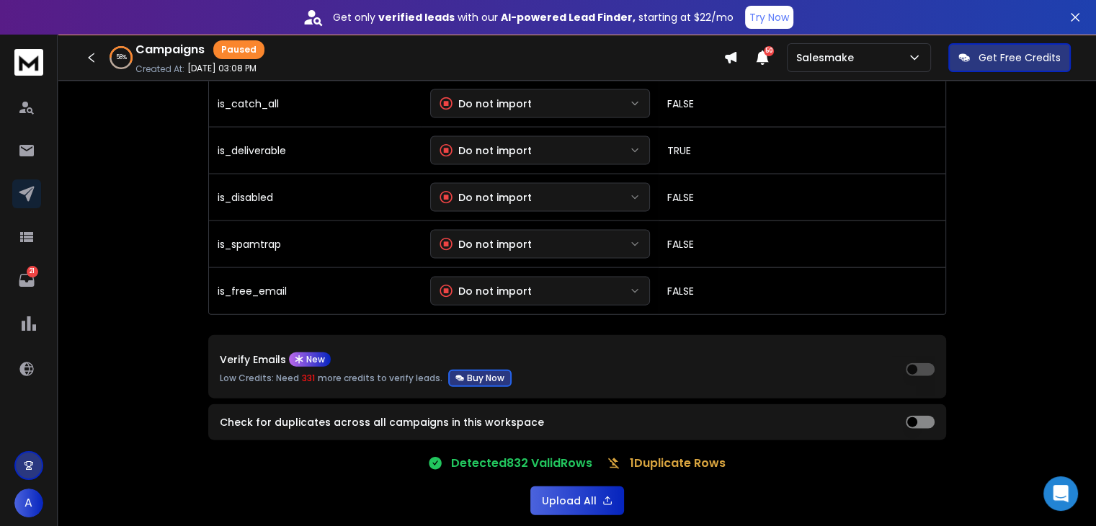
scroll to position [3121, 0]
click at [925, 414] on button "Check for duplicates across all campaigns in this workspace" at bounding box center [919, 420] width 29 height 13
click at [579, 488] on button "Upload All" at bounding box center [577, 499] width 94 height 29
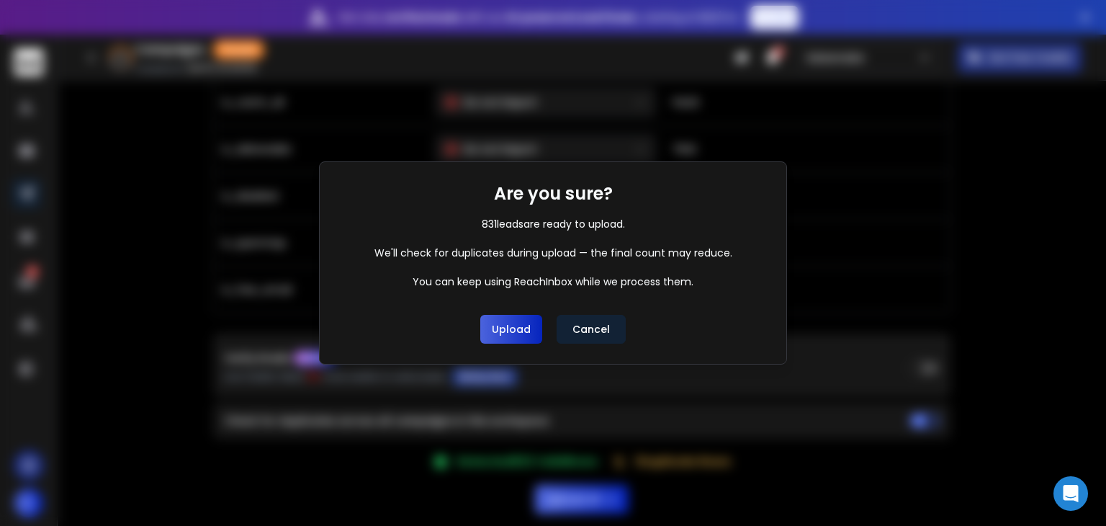
click at [524, 330] on button "Upload" at bounding box center [511, 329] width 62 height 29
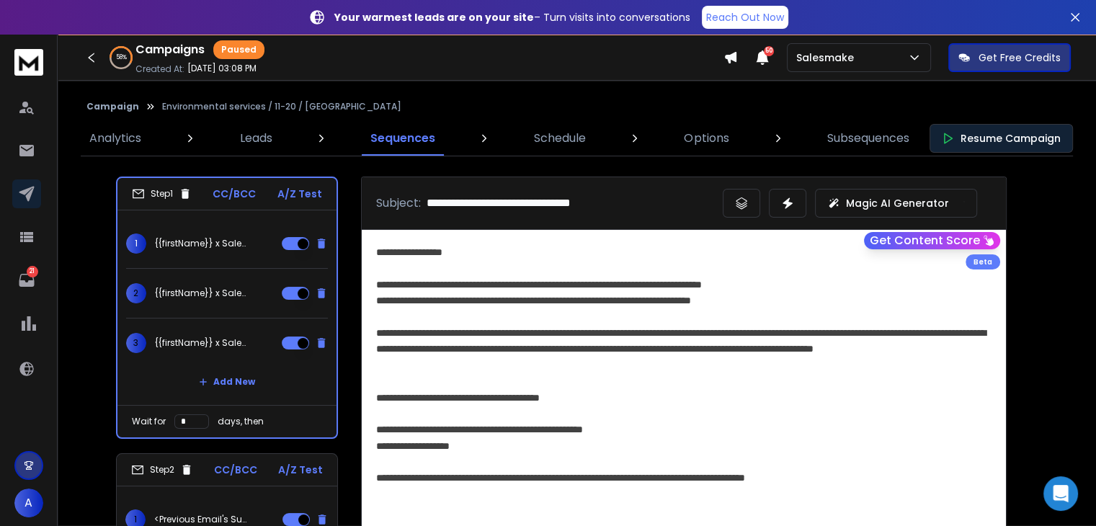
click at [1000, 142] on button "Resume Campaign" at bounding box center [1000, 138] width 143 height 29
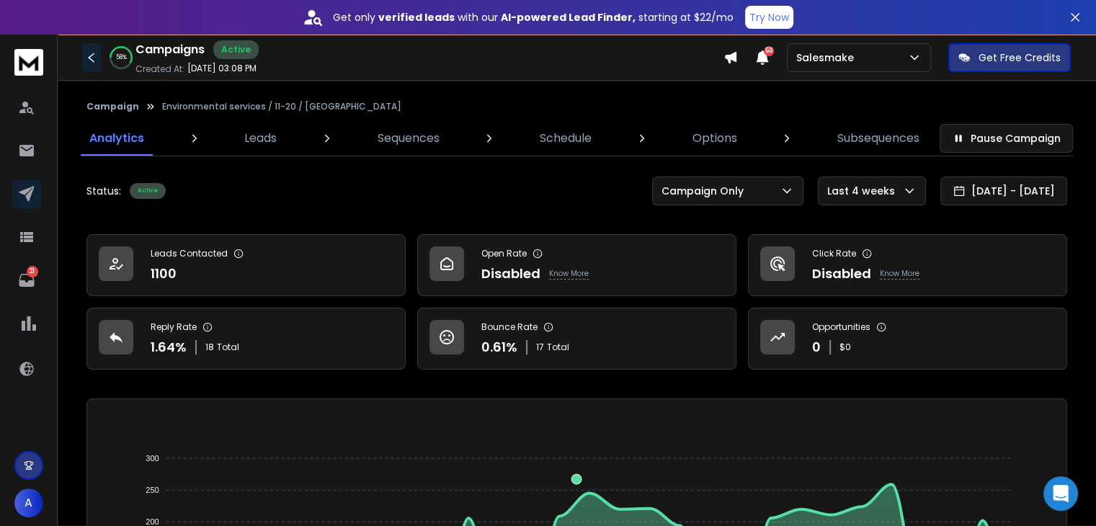
click at [92, 63] on button at bounding box center [91, 57] width 19 height 29
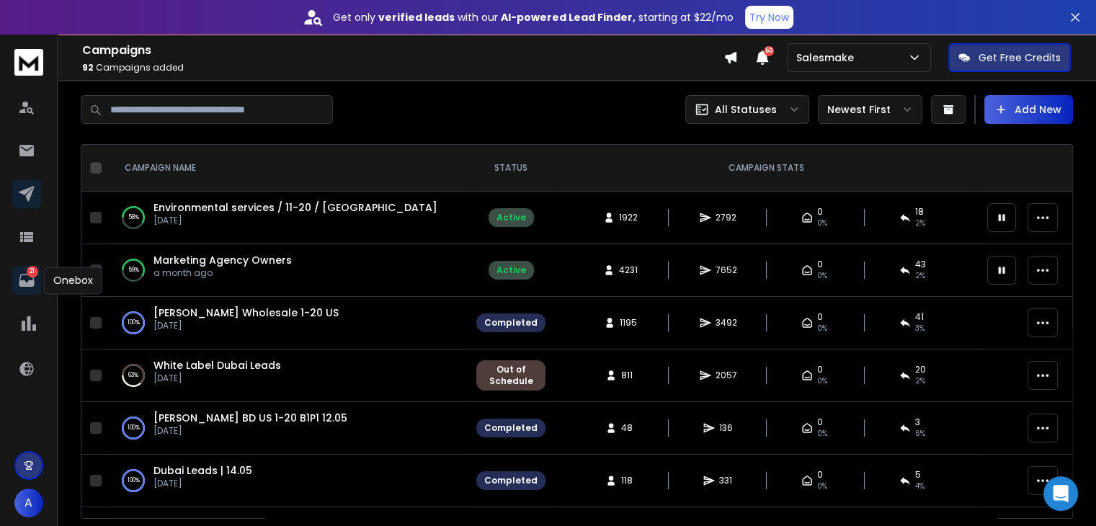
click at [26, 272] on icon at bounding box center [26, 280] width 17 height 17
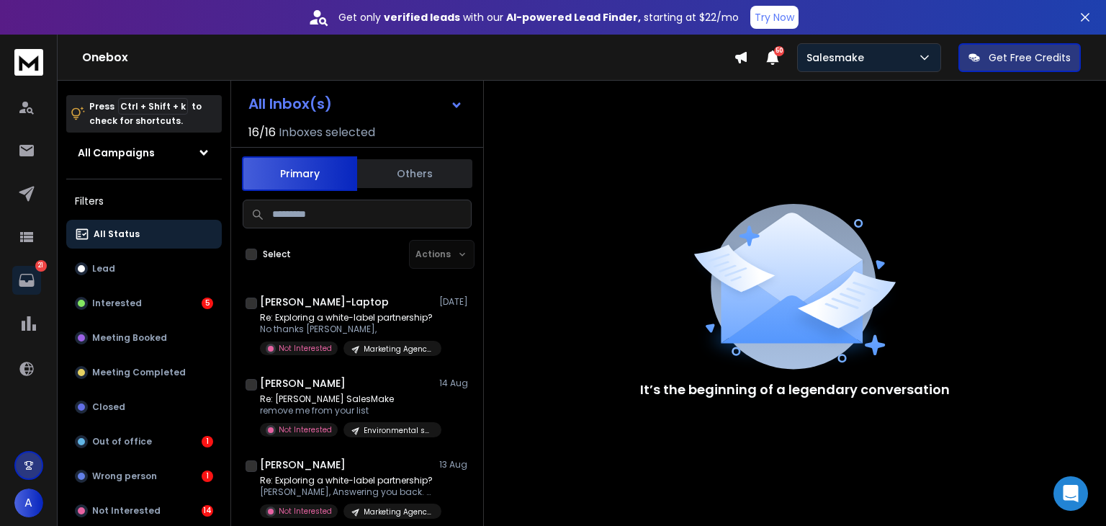
click at [860, 61] on p "Salesmake" at bounding box center [838, 57] width 63 height 14
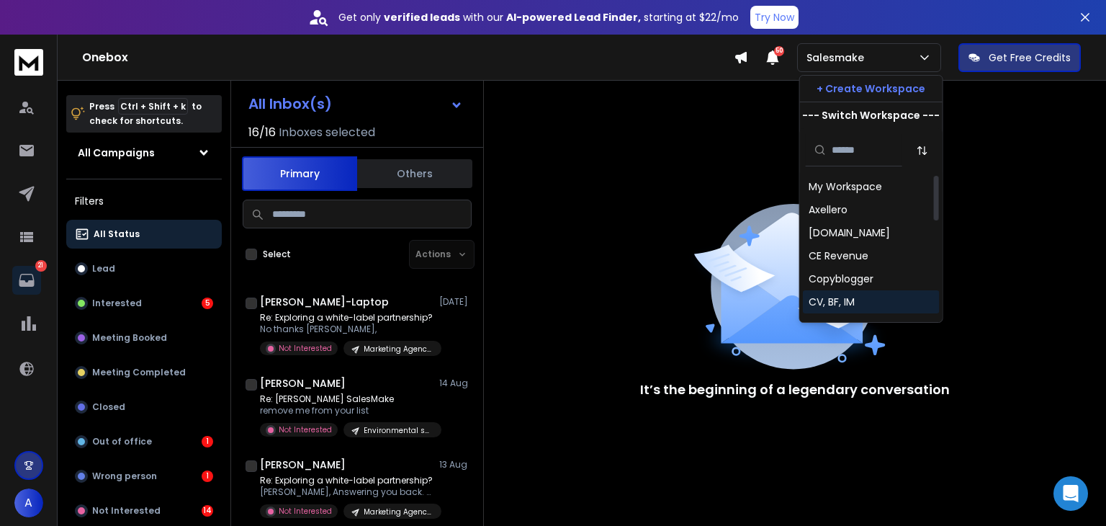
click at [861, 307] on div "CV, BF, IM" at bounding box center [871, 301] width 137 height 23
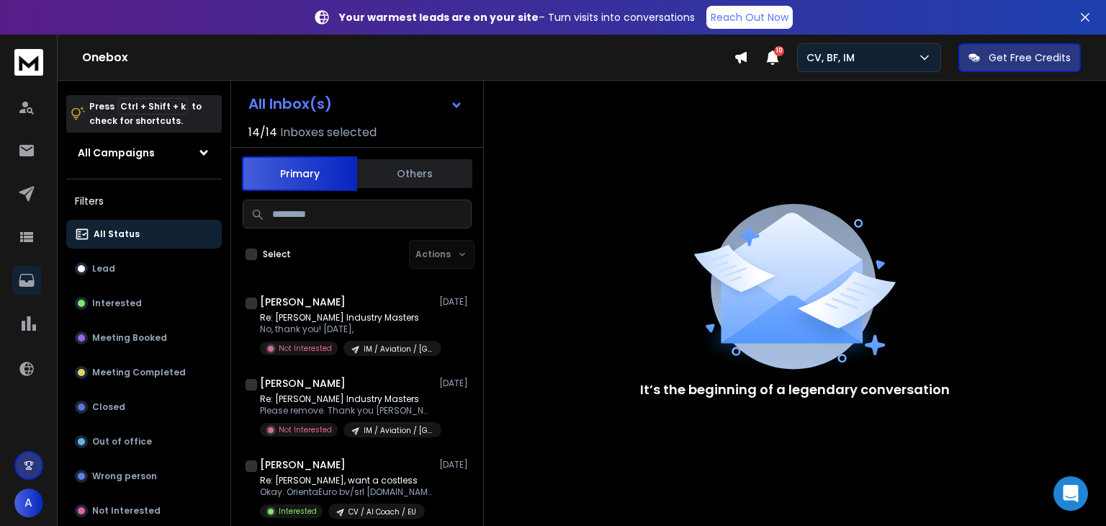
click at [853, 55] on p "CV, BF, IM" at bounding box center [834, 57] width 54 height 14
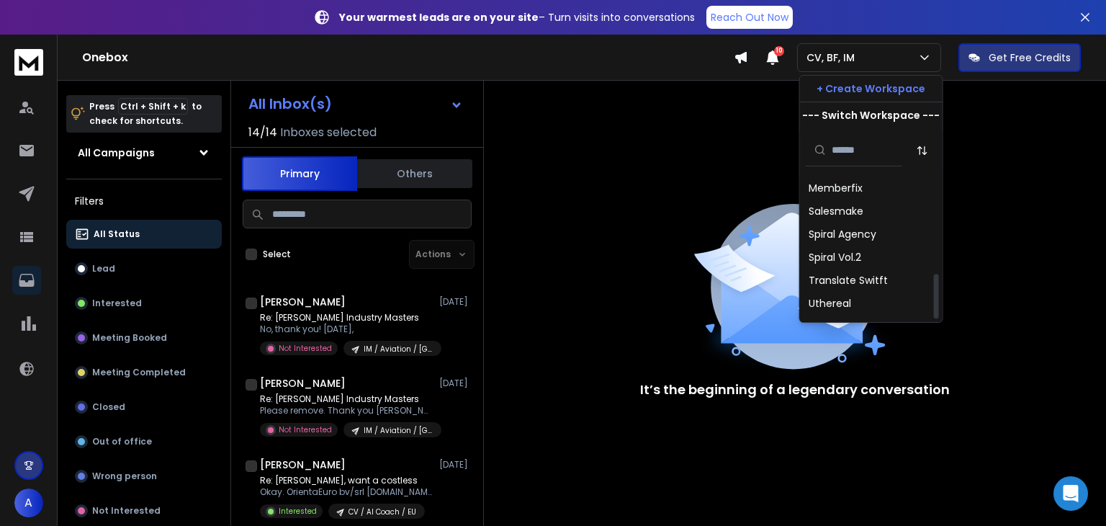
scroll to position [317, 0]
drag, startPoint x: 936, startPoint y: 212, endPoint x: 916, endPoint y: 323, distance: 113.3
click at [934, 318] on div at bounding box center [936, 296] width 5 height 45
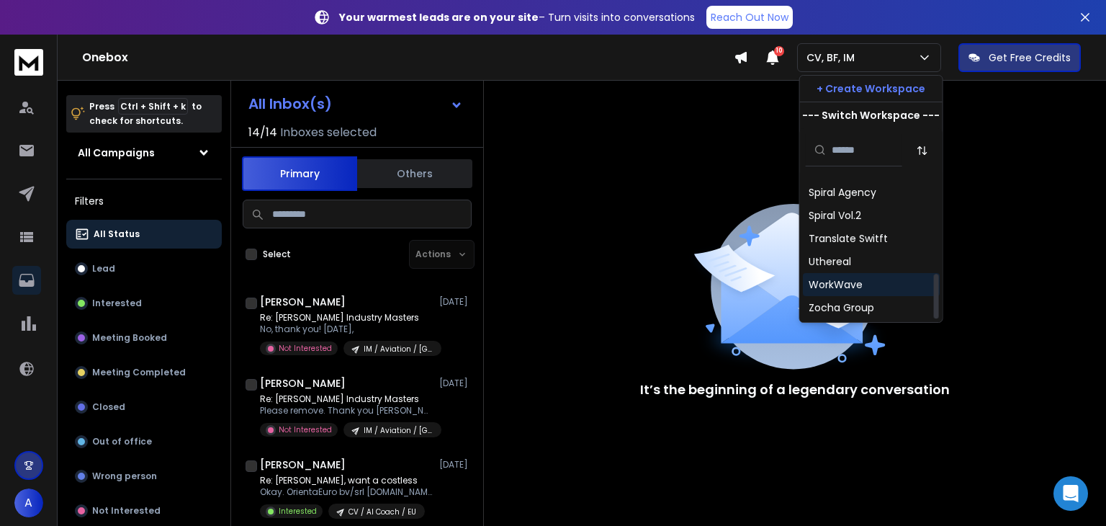
click at [871, 286] on div "WorkWave" at bounding box center [871, 284] width 137 height 23
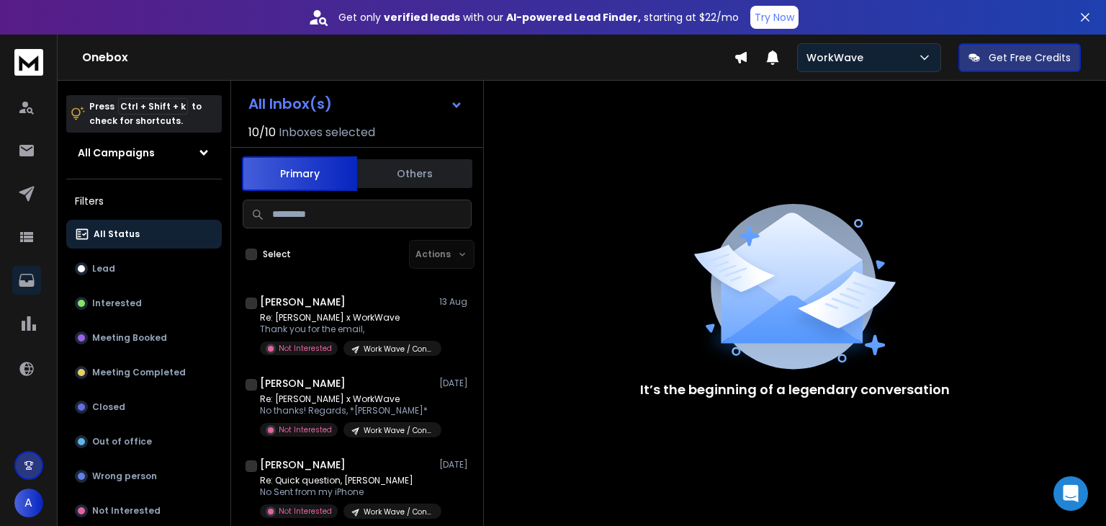
click at [882, 64] on button "WorkWave" at bounding box center [869, 57] width 144 height 29
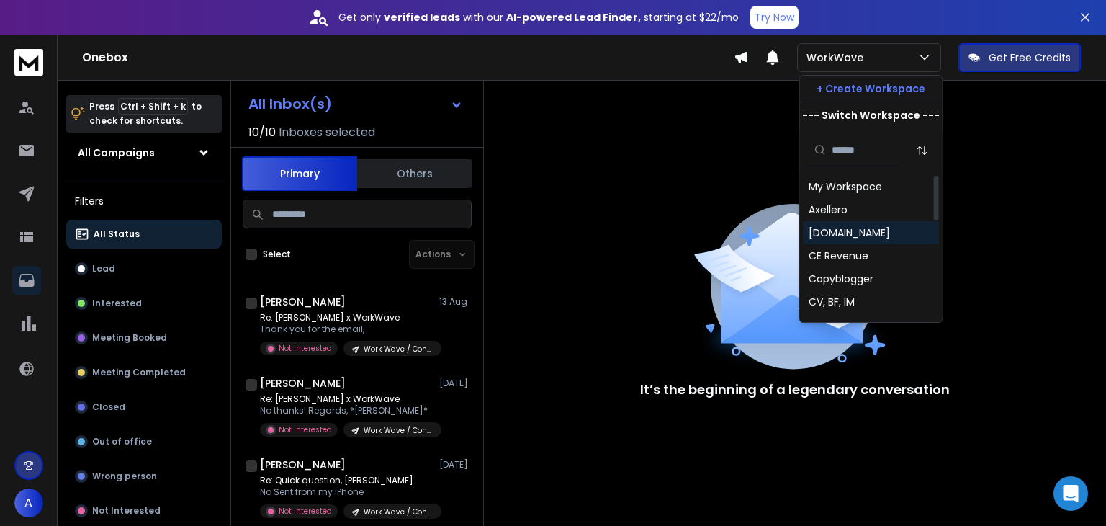
click at [352, 282] on div "Select Actions [PERSON_NAME] [DATE] Re: [PERSON_NAME] x WorkWave Thank you for …" at bounding box center [357, 433] width 252 height 478
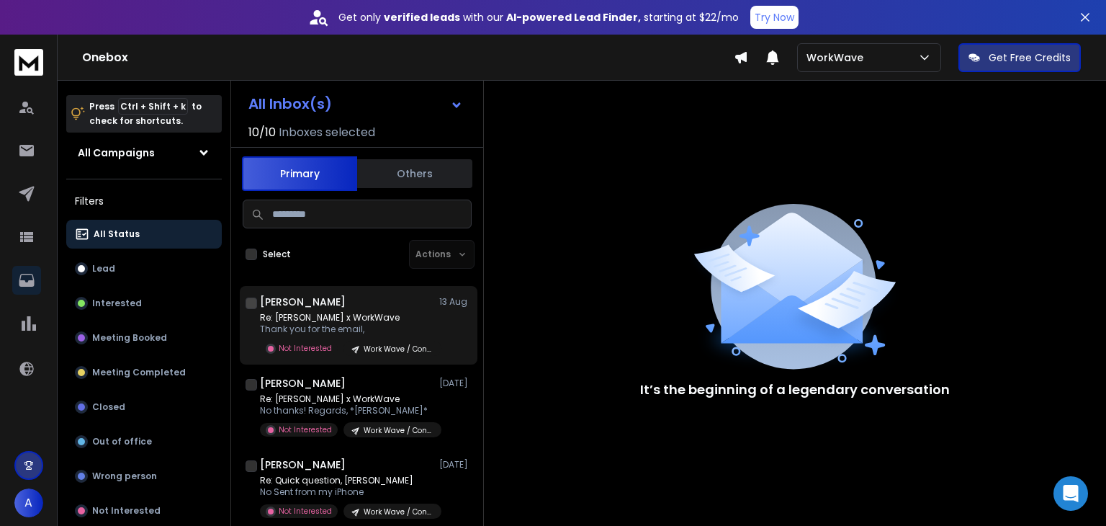
click at [353, 292] on div "Danny Drossos 13 Aug Re: Greenhut x WorkWave Thank you for the email, Not Inter…" at bounding box center [359, 325] width 238 height 79
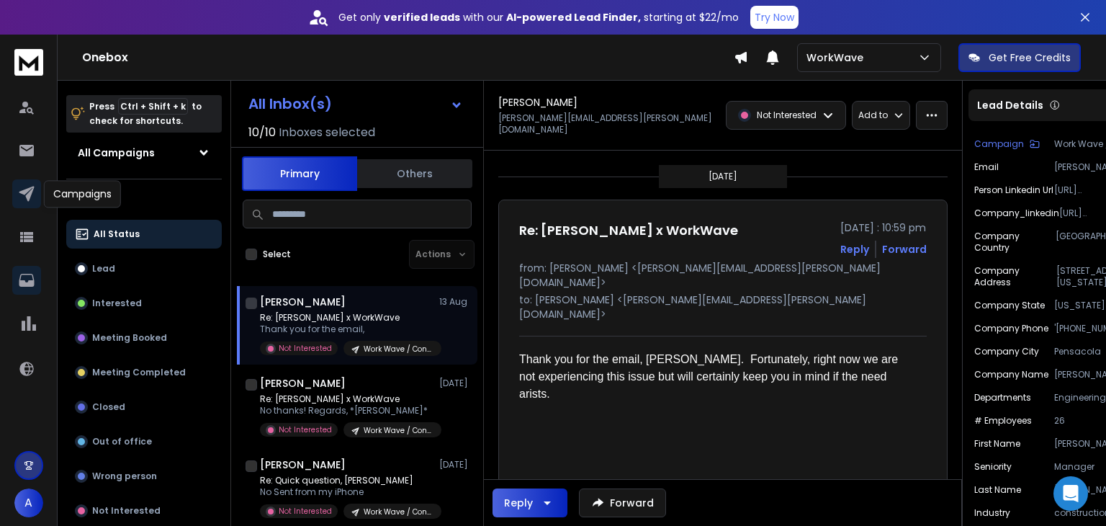
click at [24, 197] on icon at bounding box center [26, 193] width 17 height 17
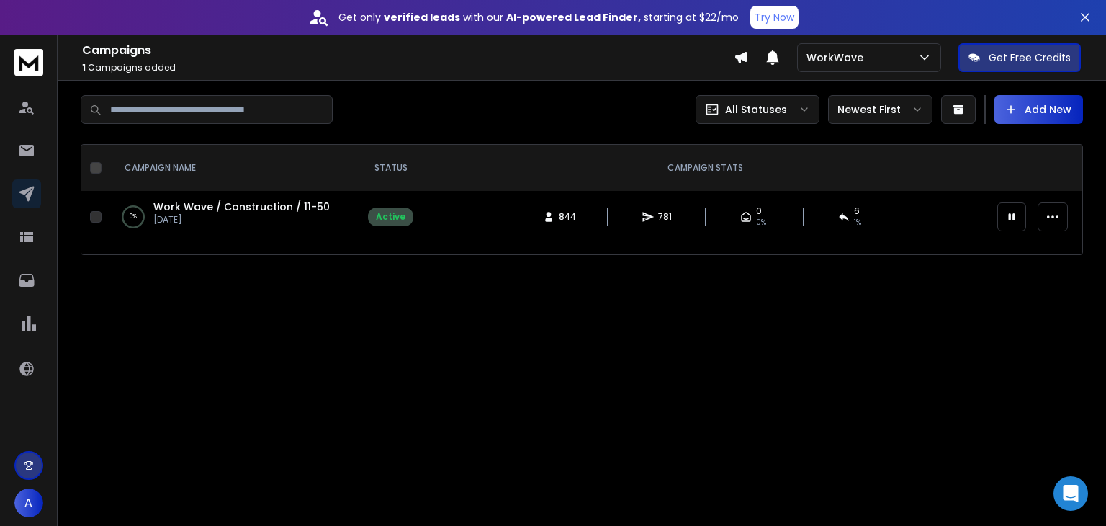
click at [238, 207] on span "Work Wave / Construction / 11-50" at bounding box center [241, 207] width 176 height 14
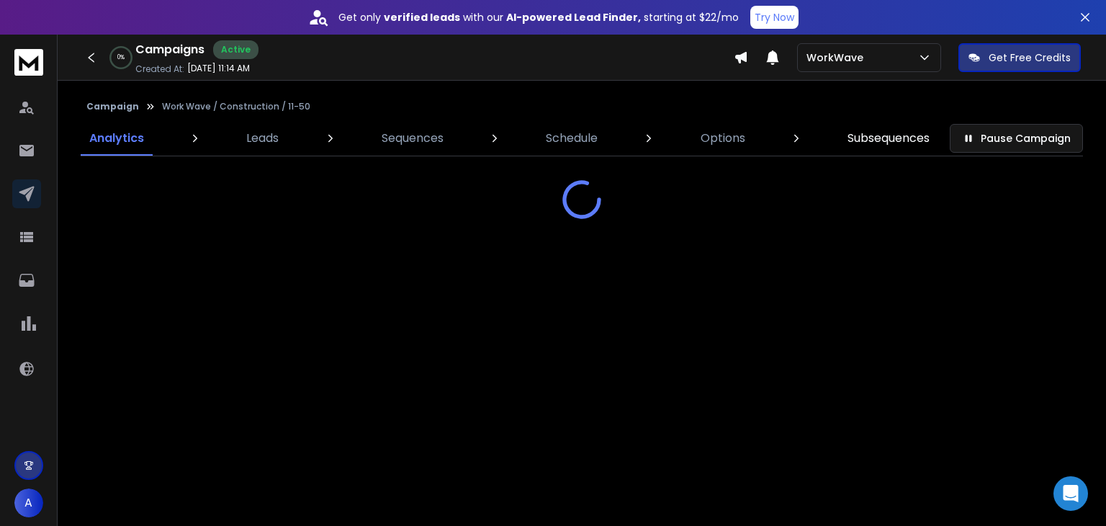
click at [961, 113] on div "Campaign Work Wave / Construction / 11-50" at bounding box center [582, 106] width 1003 height 23
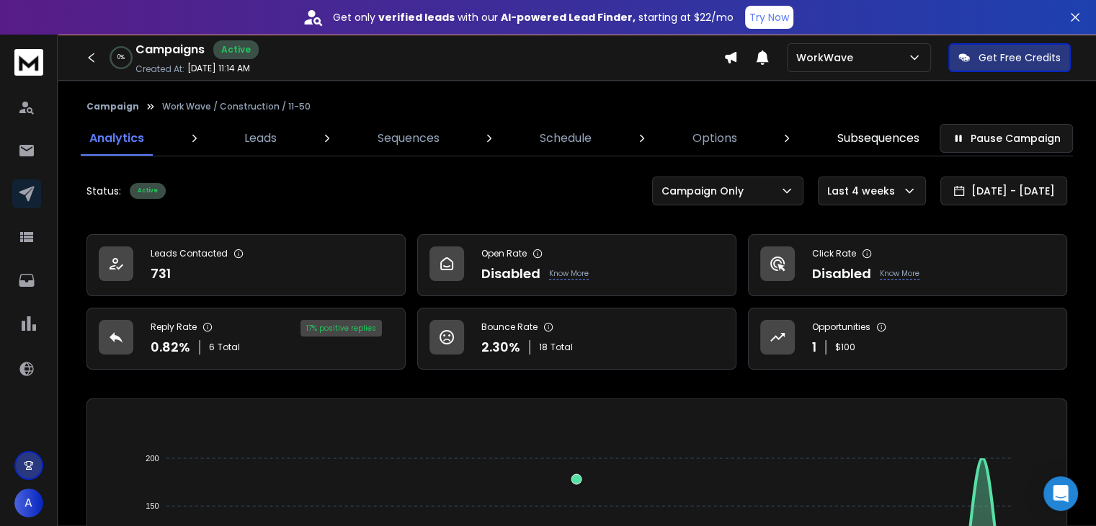
click at [870, 130] on p "Subsequences" at bounding box center [878, 138] width 82 height 17
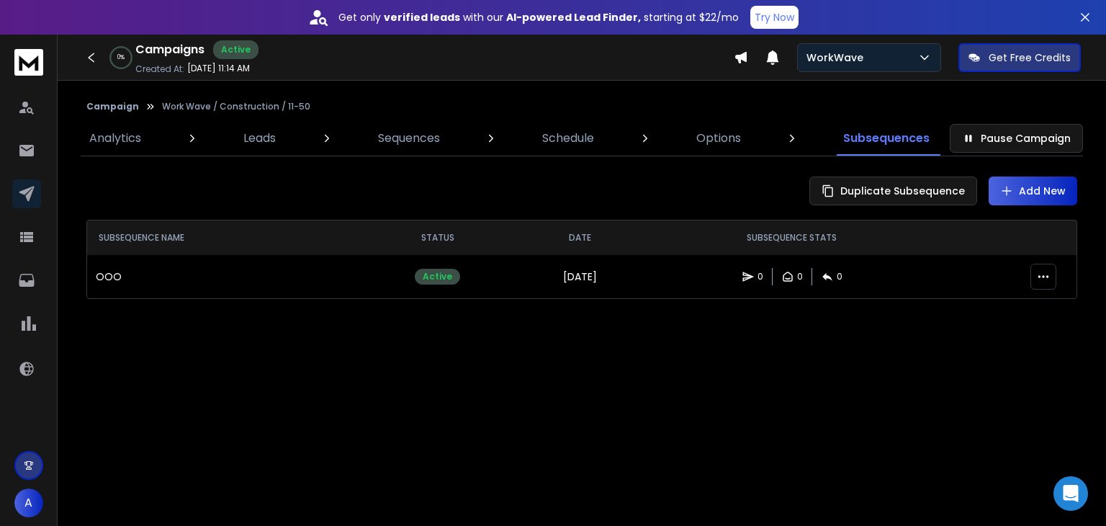
click at [835, 58] on p "WorkWave" at bounding box center [838, 57] width 63 height 14
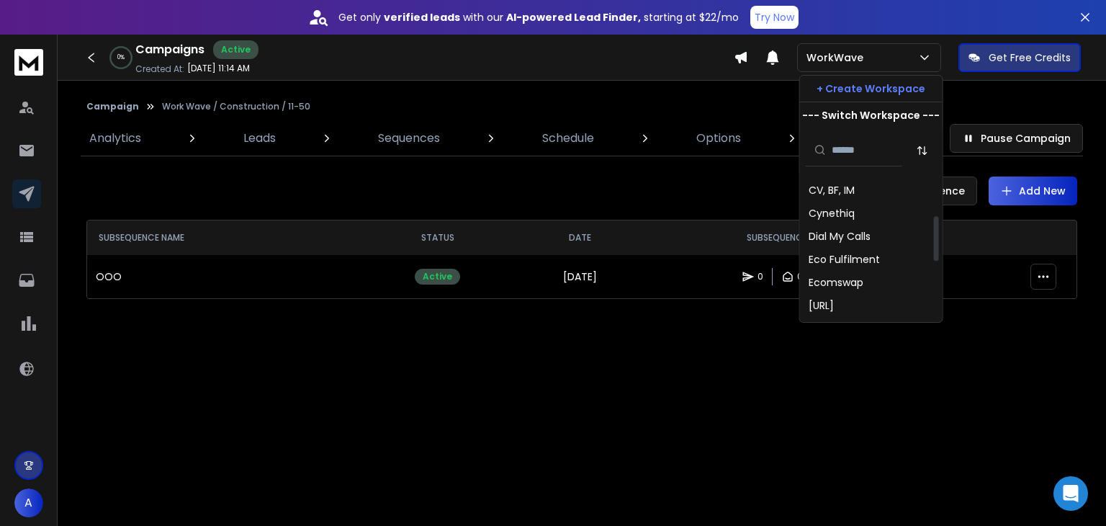
scroll to position [134, 0]
drag, startPoint x: 939, startPoint y: 198, endPoint x: 941, endPoint y: 239, distance: 41.1
click at [940, 239] on div at bounding box center [936, 247] width 7 height 144
click at [887, 230] on div "Eco Fulfilment" at bounding box center [871, 236] width 137 height 23
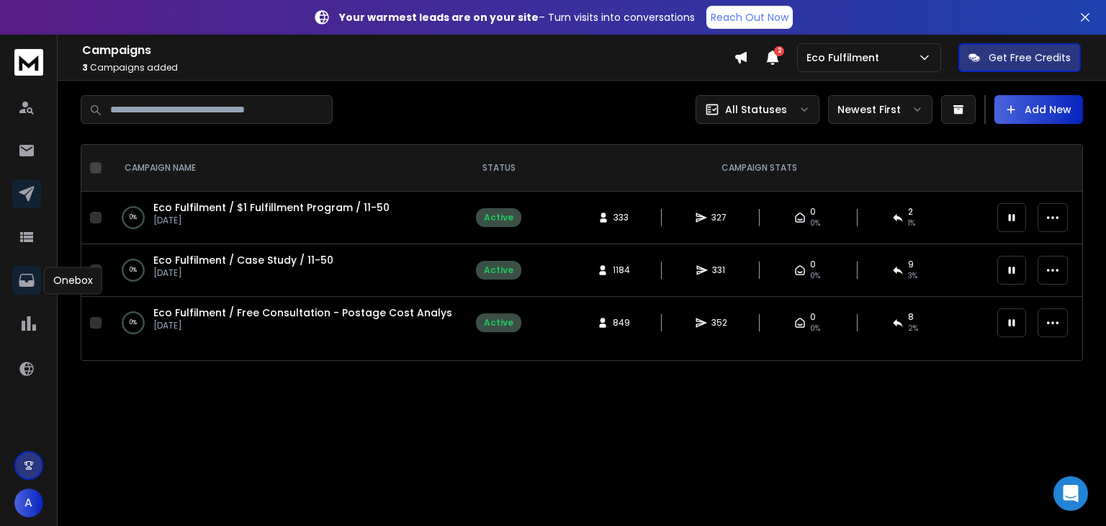
click at [22, 266] on link at bounding box center [26, 280] width 29 height 29
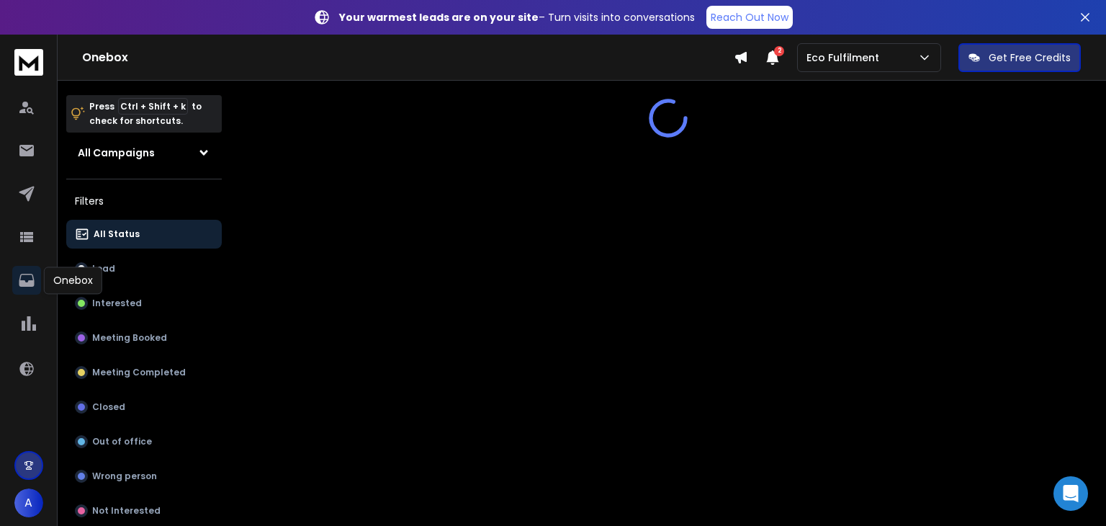
click at [22, 274] on icon at bounding box center [26, 280] width 15 height 13
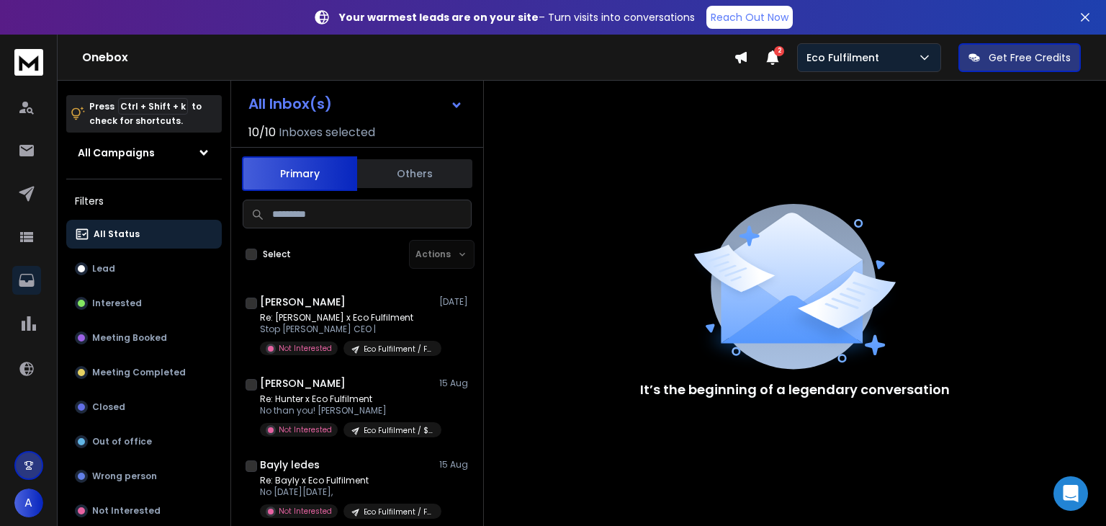
click at [836, 53] on p "Eco Fulfilment" at bounding box center [846, 57] width 79 height 14
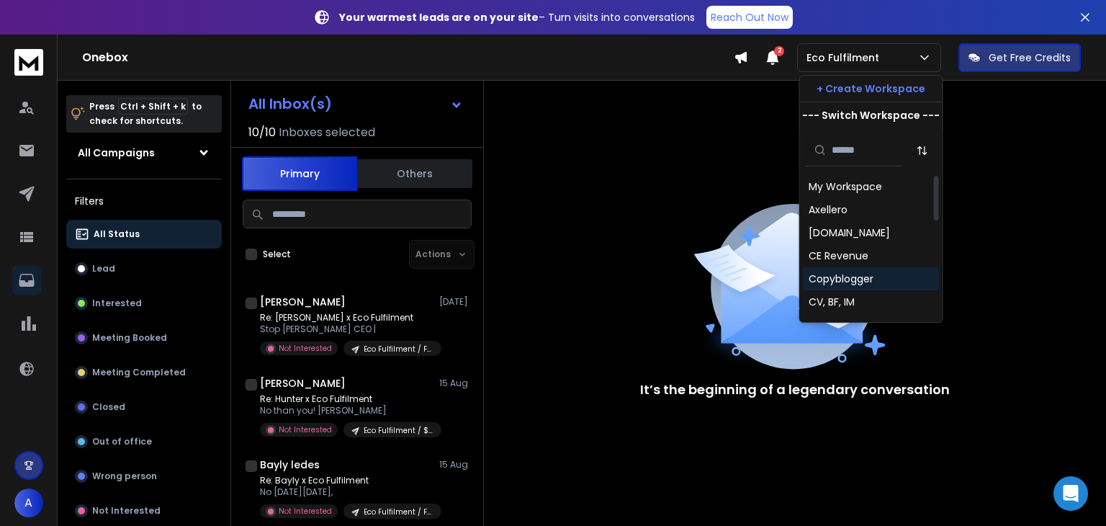
click at [873, 296] on div "CV, BF, IM" at bounding box center [871, 301] width 137 height 23
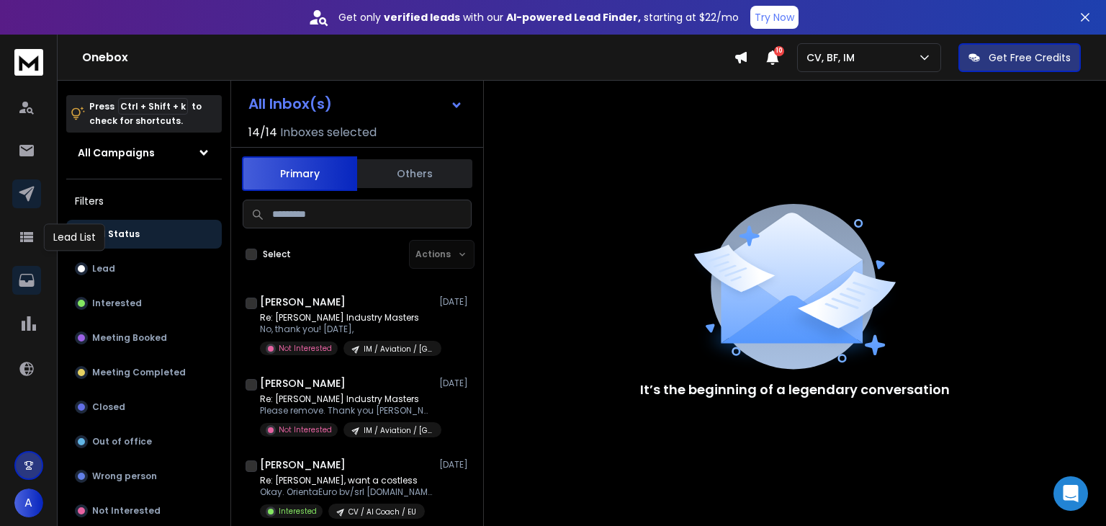
click at [23, 200] on icon at bounding box center [26, 193] width 17 height 17
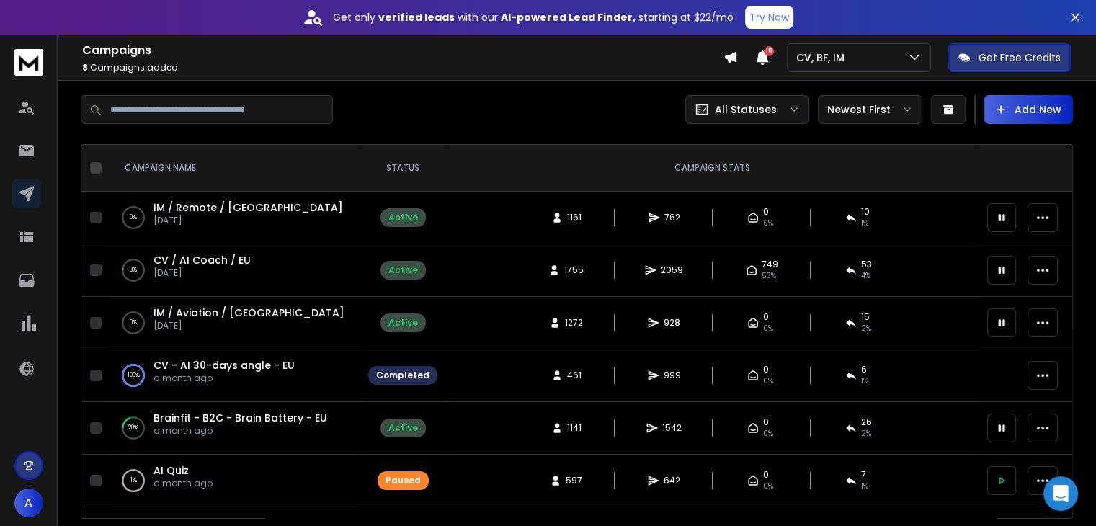
click at [241, 211] on span "IM / Remote / [GEOGRAPHIC_DATA]" at bounding box center [247, 207] width 189 height 14
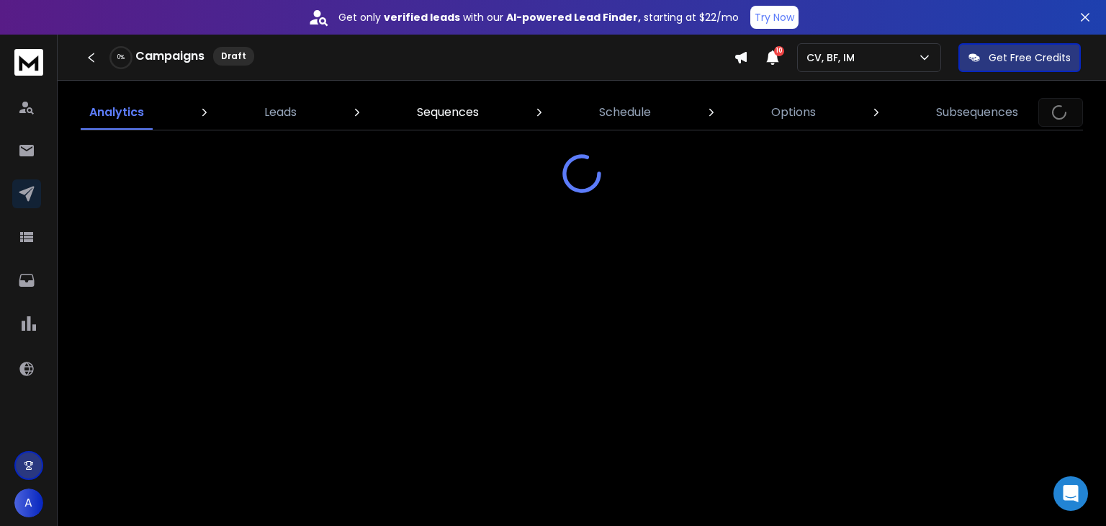
click at [442, 112] on p "Sequences" at bounding box center [448, 112] width 62 height 17
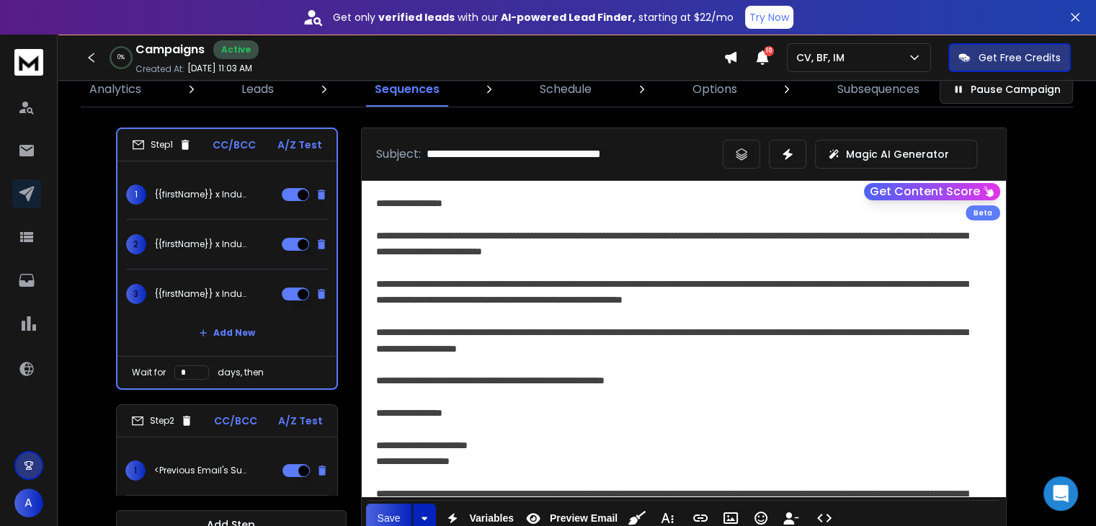
scroll to position [54, 0]
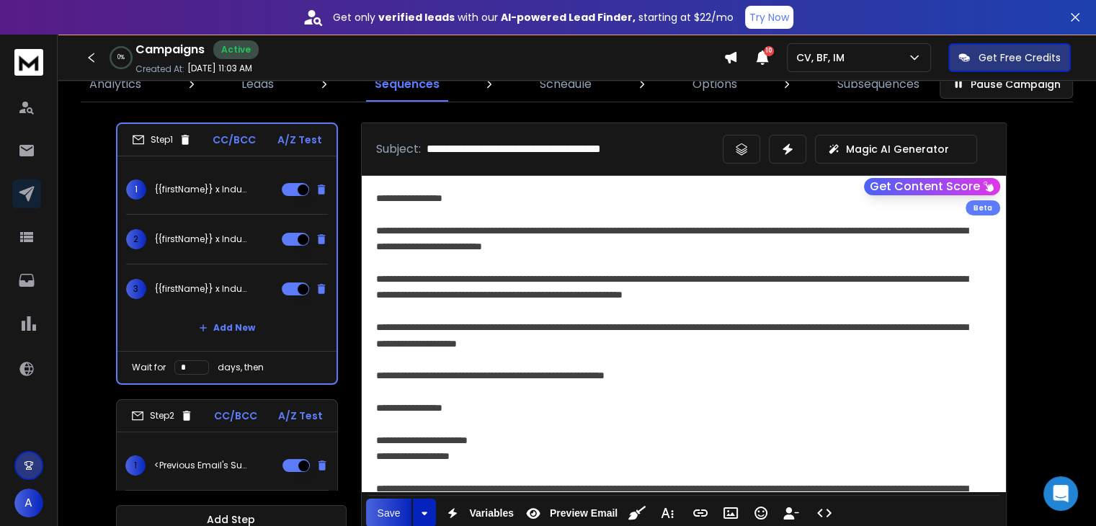
click at [192, 251] on div "2 {{firstName}} x Industry Masters" at bounding box center [227, 240] width 202 height 50
type input "**********"
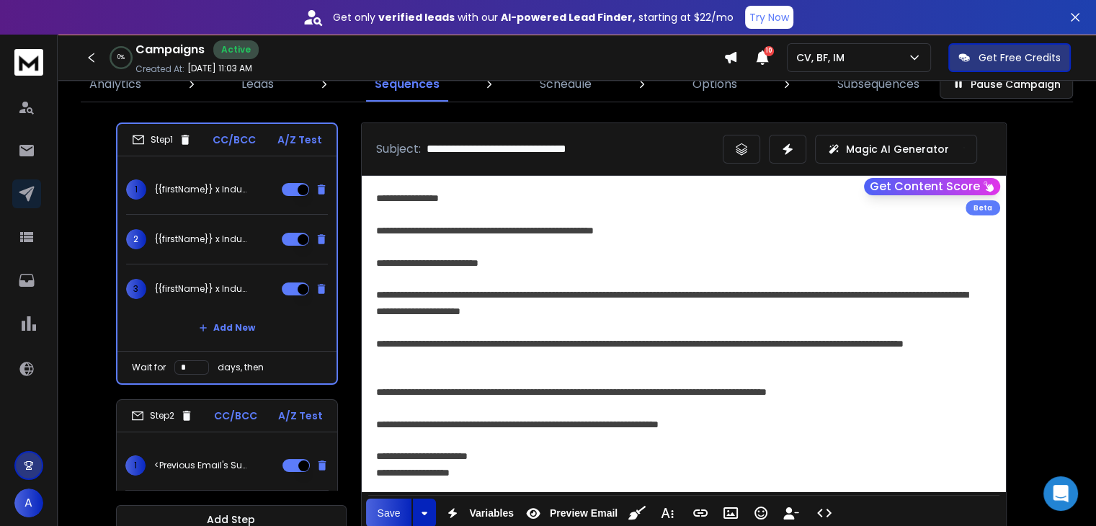
click at [706, 293] on div "**********" at bounding box center [678, 303] width 604 height 32
drag, startPoint x: 710, startPoint y: 292, endPoint x: 801, endPoint y: 288, distance: 91.6
click at [801, 288] on div "**********" at bounding box center [678, 303] width 604 height 32
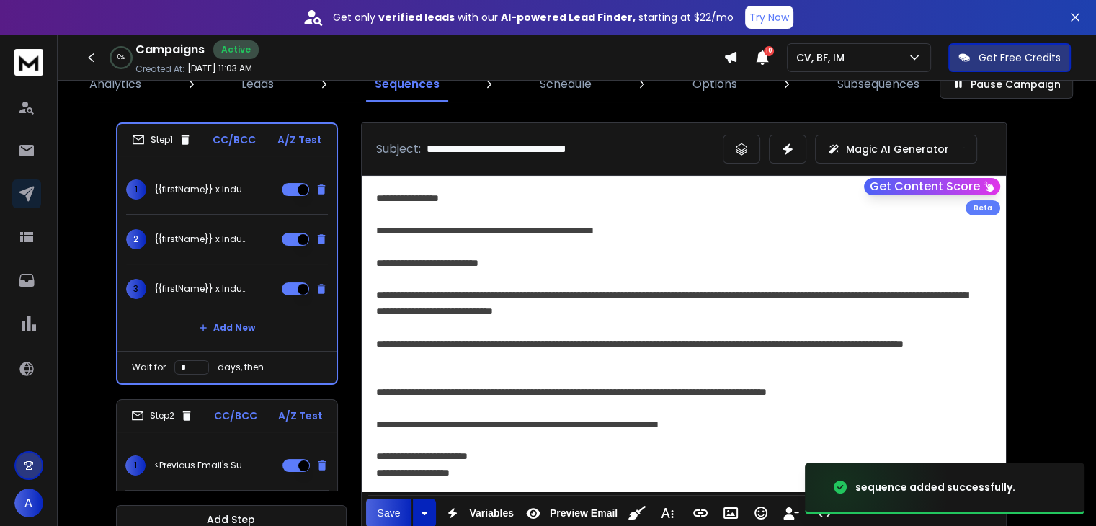
click at [188, 280] on div "3 {{firstName}} x Industry Masters - intro" at bounding box center [186, 289] width 121 height 20
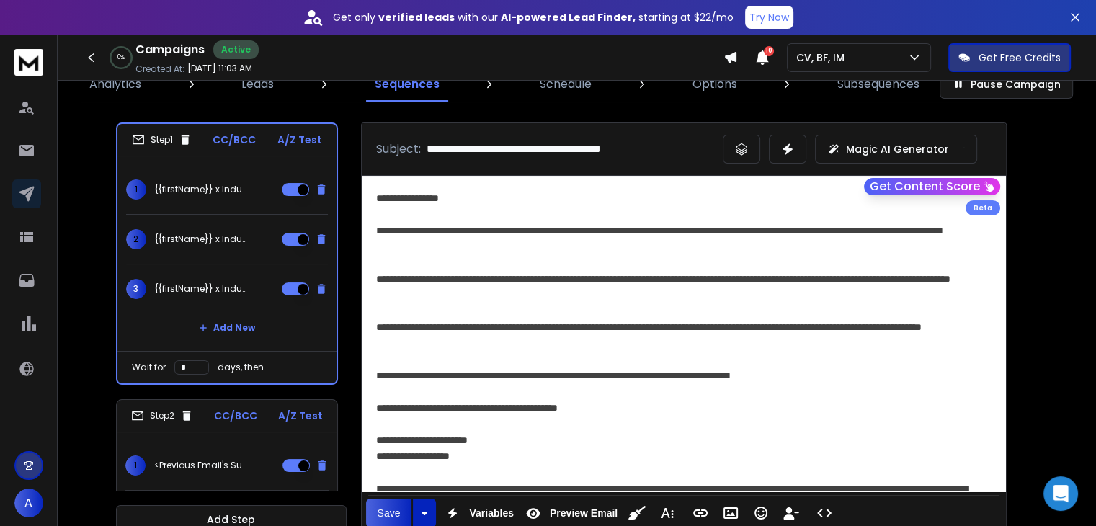
click at [212, 229] on div "2 {{firstName}} x Industry Masters" at bounding box center [186, 239] width 121 height 20
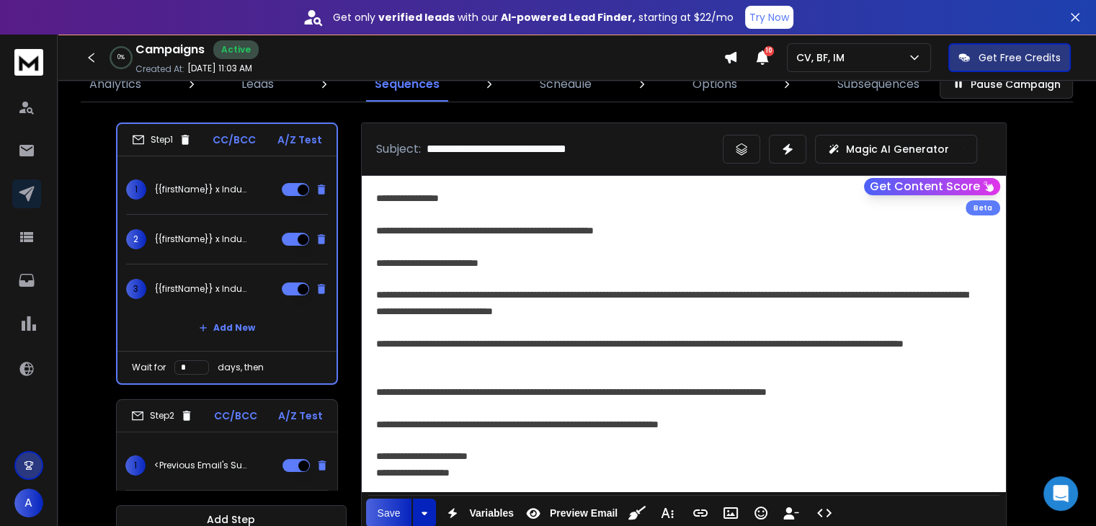
click at [223, 290] on p "{{firstName}} x Industry Masters - intro" at bounding box center [201, 289] width 92 height 12
type input "**********"
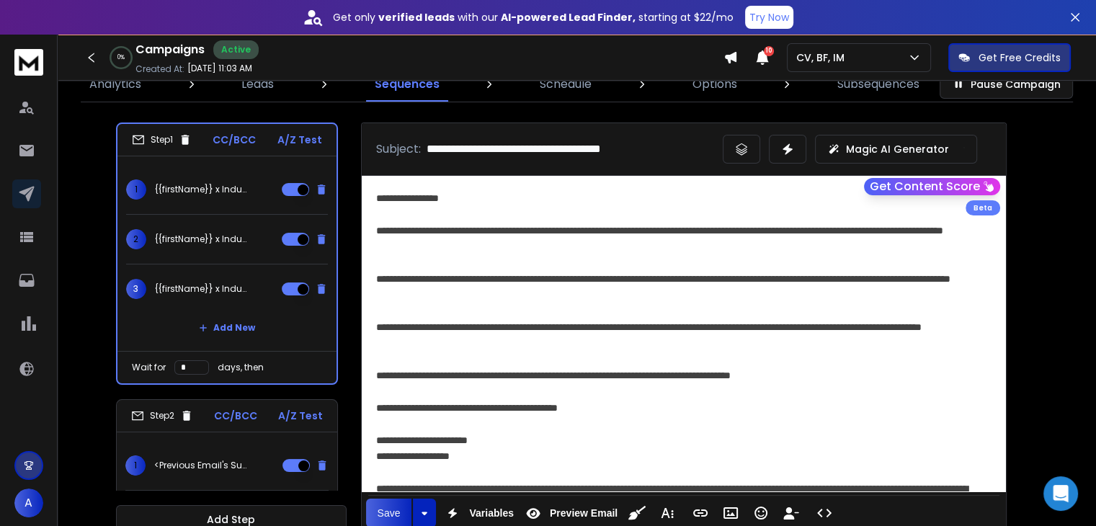
click at [218, 289] on p "{{firstName}} x Industry Masters - intro" at bounding box center [201, 289] width 92 height 12
click at [769, 326] on div "**********" at bounding box center [678, 335] width 604 height 32
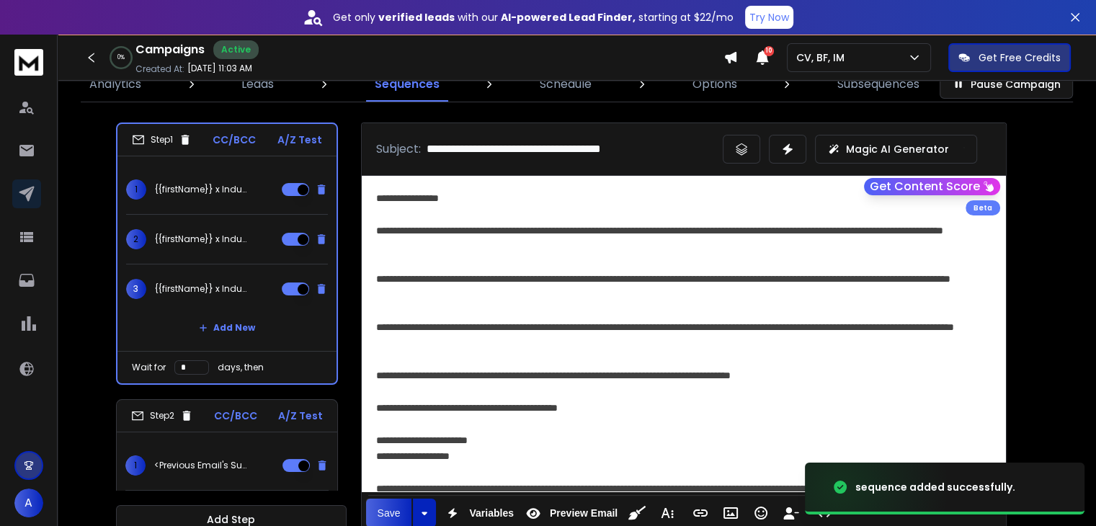
click at [193, 295] on div "3 {{firstName}} x Industry Masters - intro" at bounding box center [186, 289] width 121 height 20
drag, startPoint x: 346, startPoint y: 192, endPoint x: 346, endPoint y: 214, distance: 22.3
click at [346, 214] on div "**********" at bounding box center [577, 327] width 922 height 411
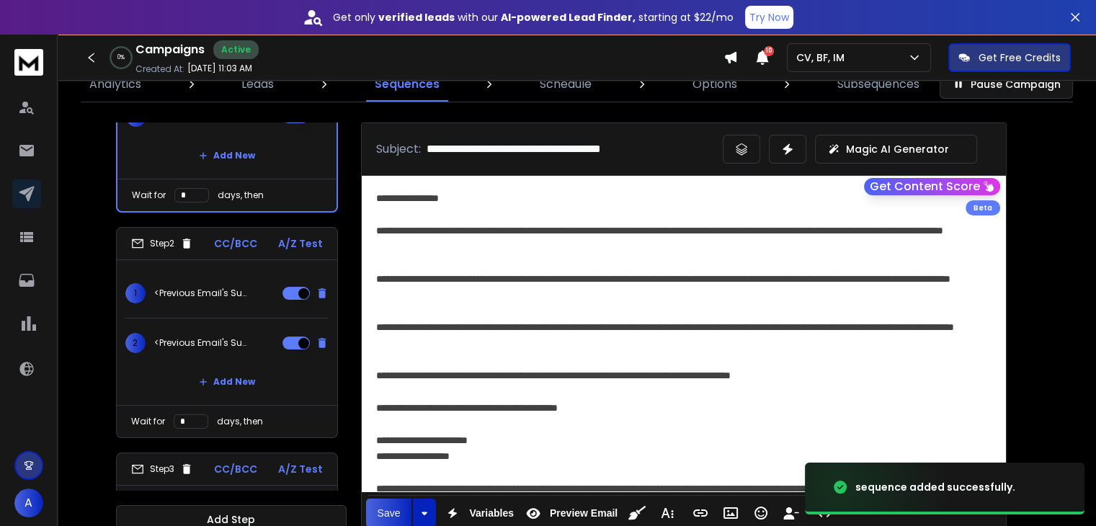
scroll to position [173, 0]
click at [201, 289] on p "<Previous Email's Subject>" at bounding box center [200, 293] width 92 height 12
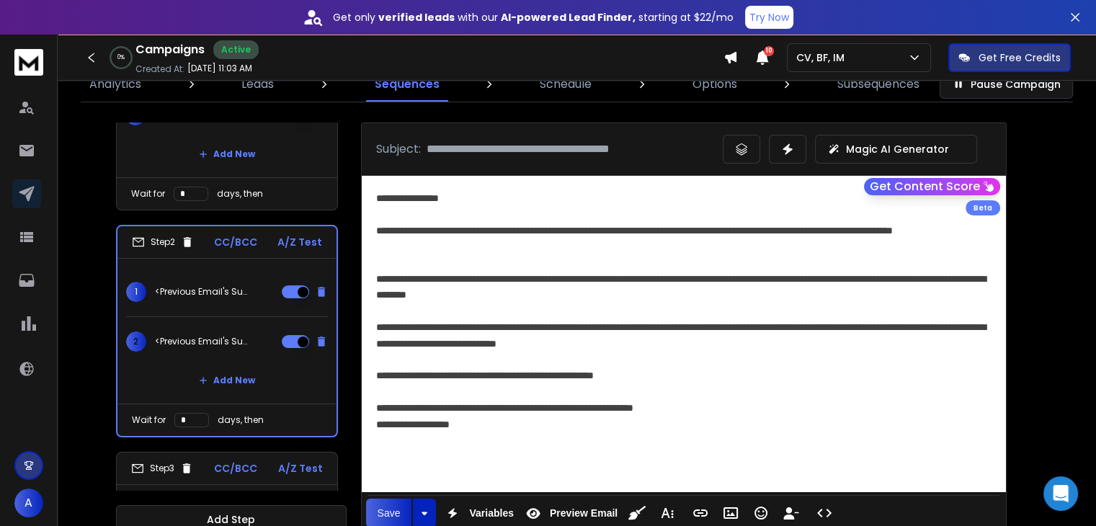
click at [448, 323] on div "**********" at bounding box center [683, 335] width 615 height 32
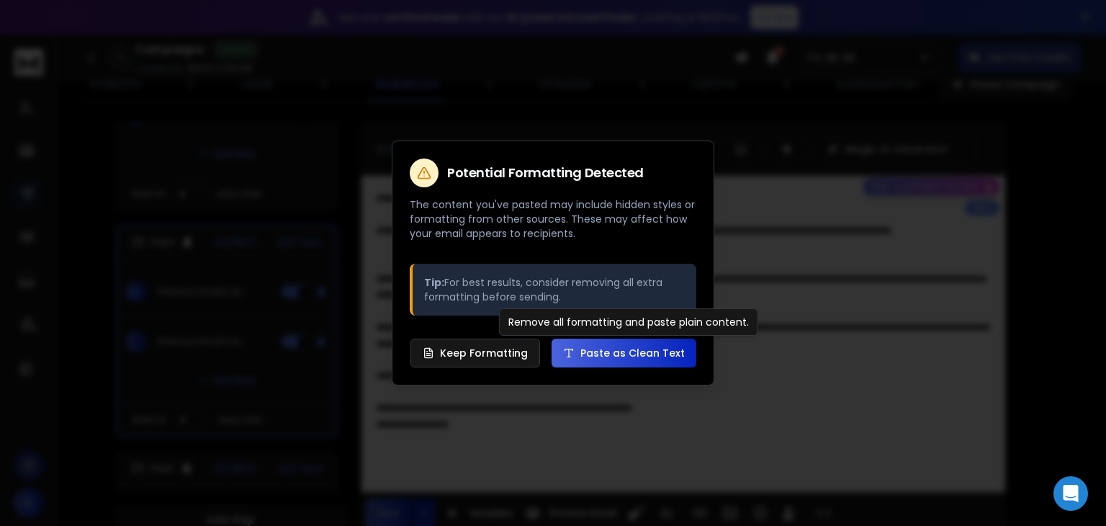
click at [609, 350] on button "Paste as Clean Text" at bounding box center [624, 353] width 145 height 29
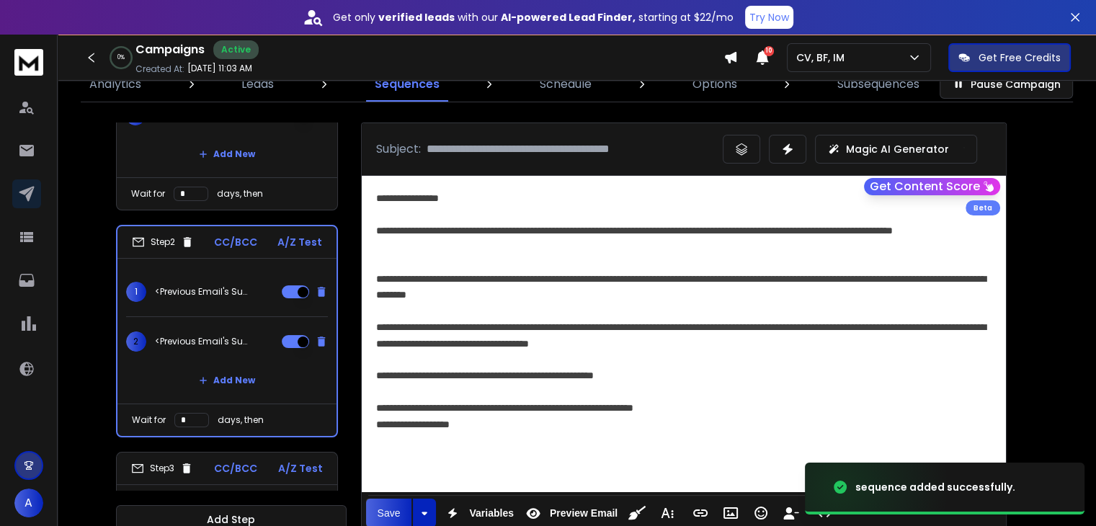
click at [185, 341] on p "<Previous Email's Subject>" at bounding box center [201, 342] width 92 height 12
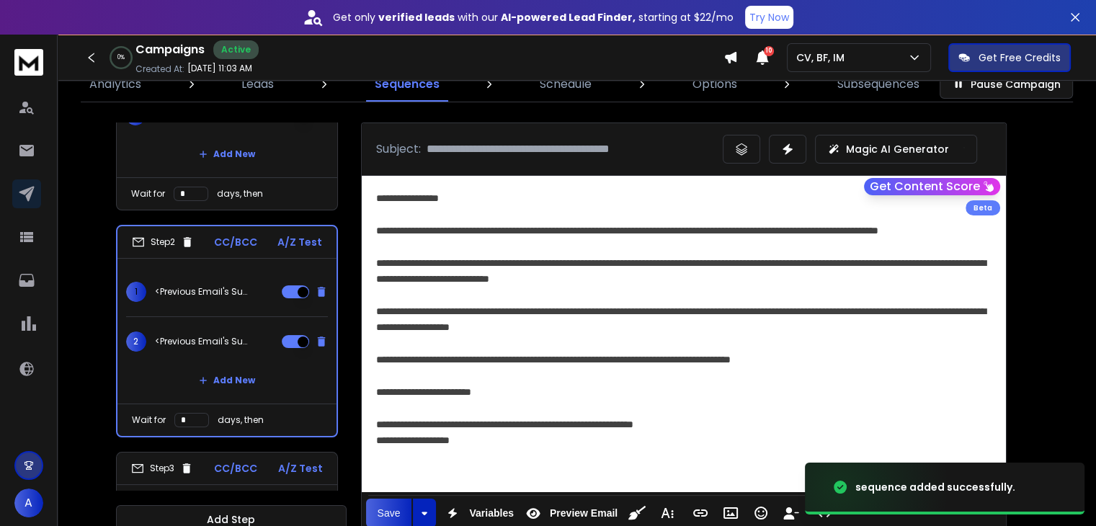
click at [450, 307] on div "**********" at bounding box center [683, 319] width 615 height 32
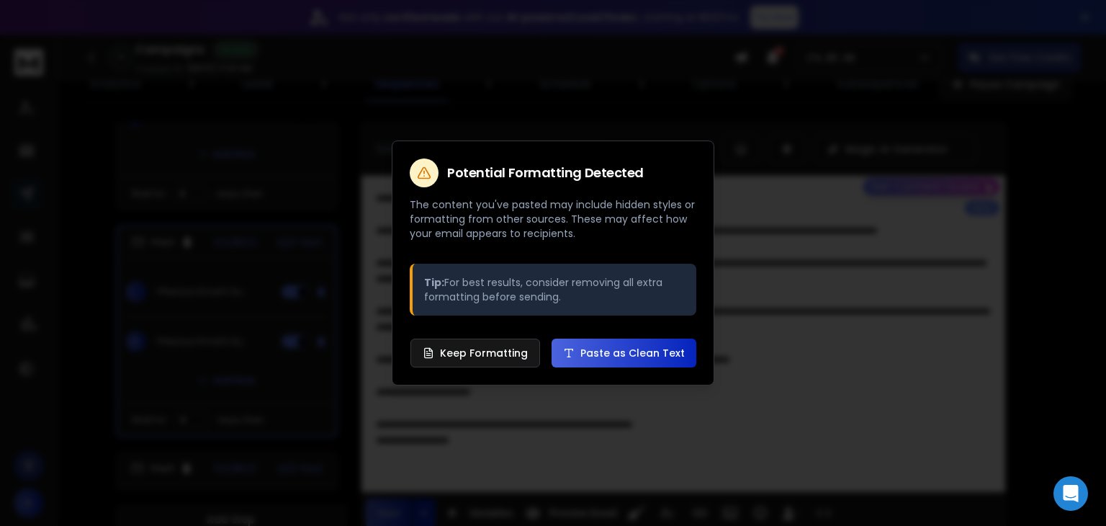
click at [615, 350] on button "Paste as Clean Text" at bounding box center [624, 353] width 145 height 29
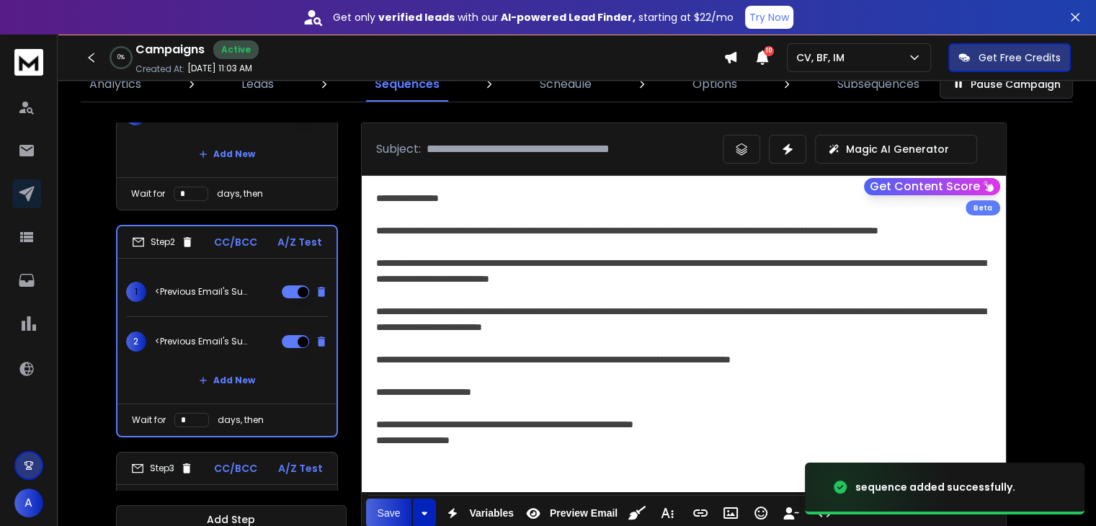
scroll to position [310, 0]
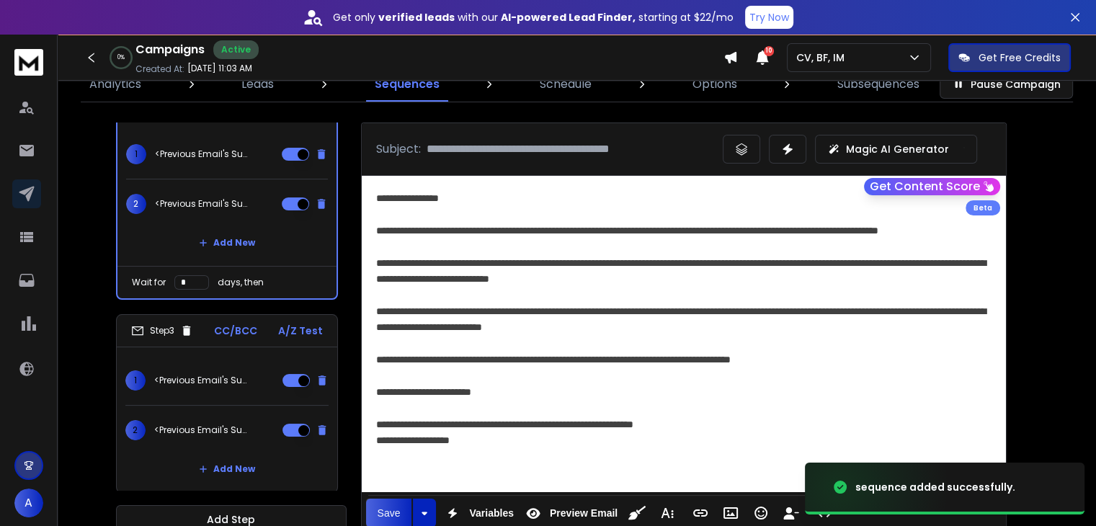
click at [213, 364] on div "1 <Previous Email's Subject>" at bounding box center [226, 381] width 203 height 50
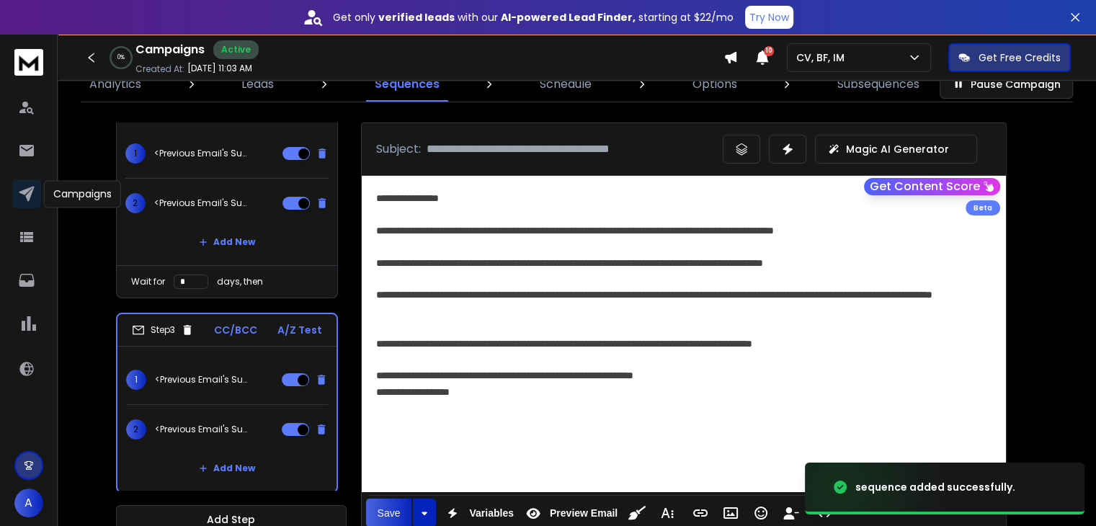
click at [13, 195] on link at bounding box center [26, 193] width 29 height 29
